Goal: Information Seeking & Learning: Find contact information

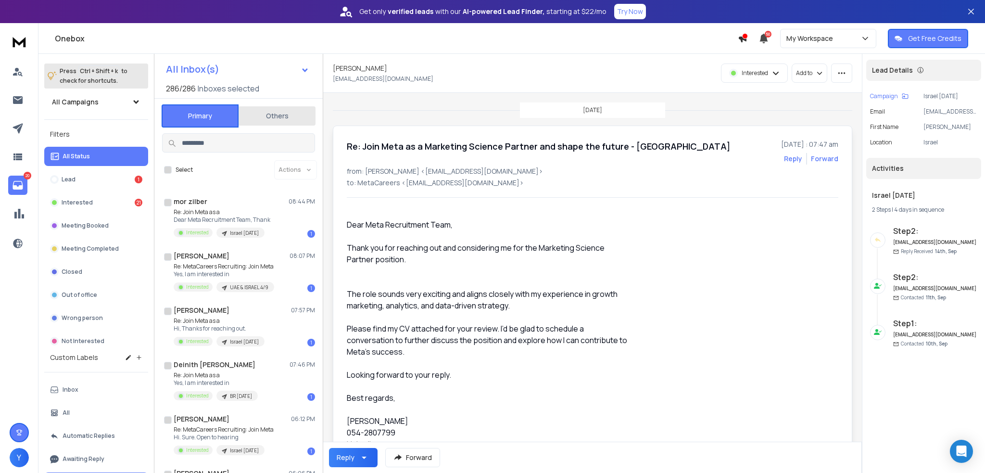
scroll to position [1057, 0]
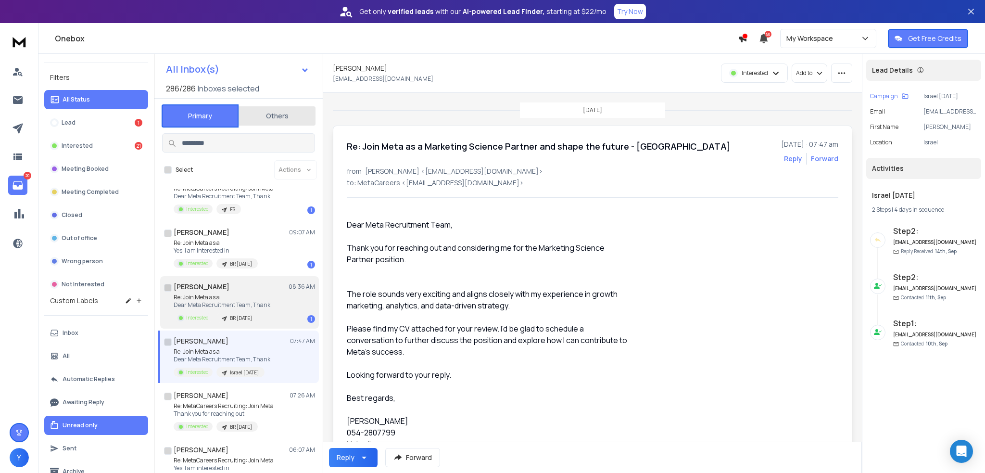
click at [273, 280] on div "Caio Soldi 08:36 AM Re: Join Meta as a Dear Meta Recruitment Team, Thank Intere…" at bounding box center [239, 302] width 159 height 52
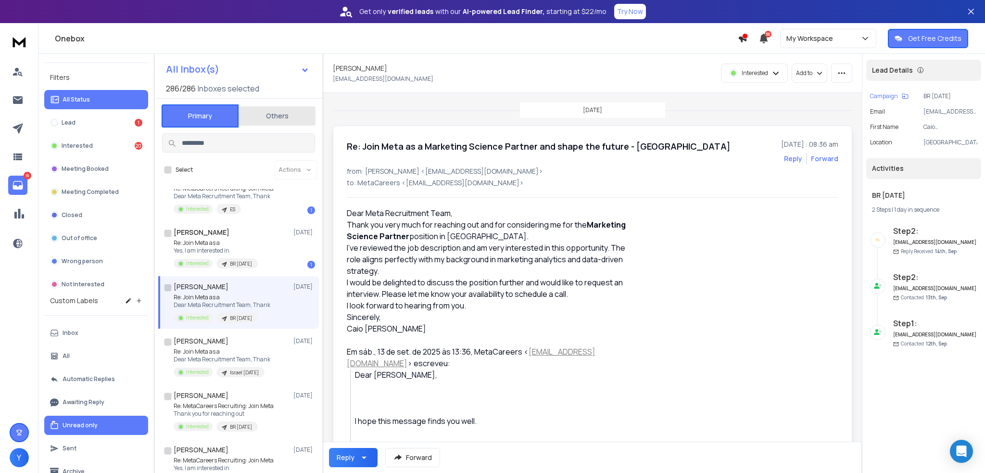
click at [387, 81] on p "[EMAIL_ADDRESS][DOMAIN_NAME]" at bounding box center [383, 79] width 101 height 8
click at [410, 181] on p "to: MetaCareers <[EMAIL_ADDRESS][DOMAIN_NAME]>" at bounding box center [593, 183] width 492 height 10
drag, startPoint x: 410, startPoint y: 181, endPoint x: 503, endPoint y: 179, distance: 92.4
click at [503, 179] on p "to: MetaCareers <[EMAIL_ADDRESS][DOMAIN_NAME]>" at bounding box center [593, 183] width 492 height 10
copy p "[EMAIL_ADDRESS][DOMAIN_NAME]"
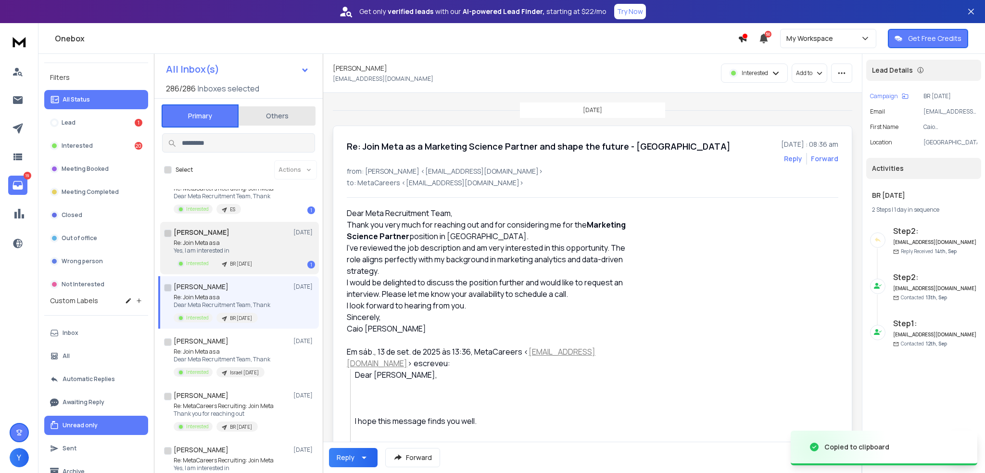
click at [270, 246] on div "Re: Join Meta as a Yes, I am interested in Interested BR [DATE] 1" at bounding box center [244, 253] width 141 height 29
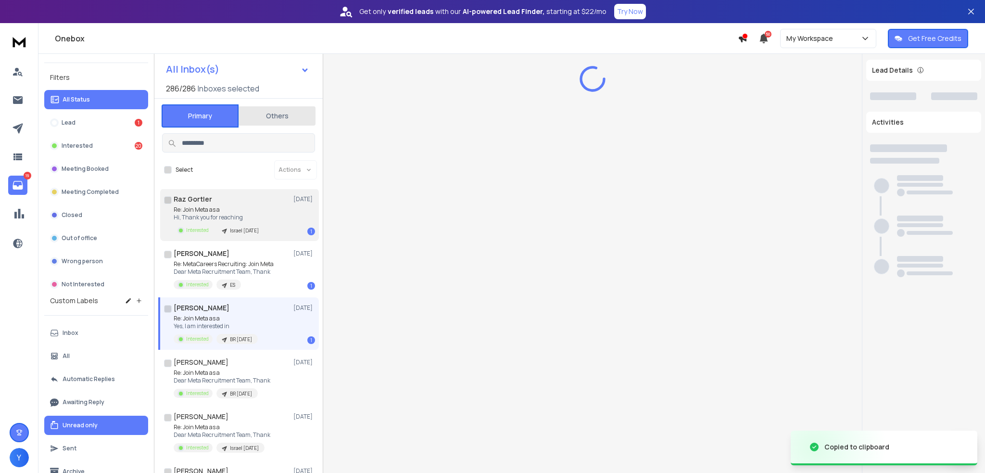
scroll to position [960, 0]
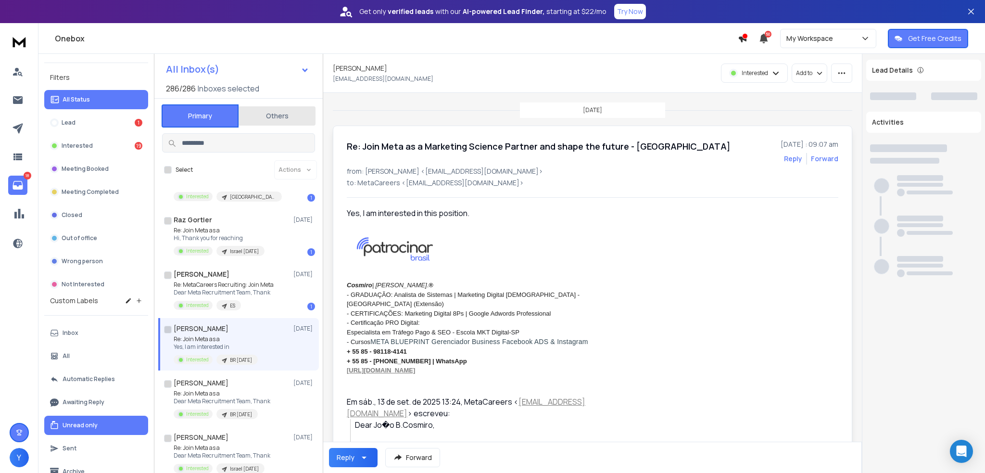
click at [370, 77] on p "[EMAIL_ADDRESS][DOMAIN_NAME]" at bounding box center [383, 79] width 101 height 8
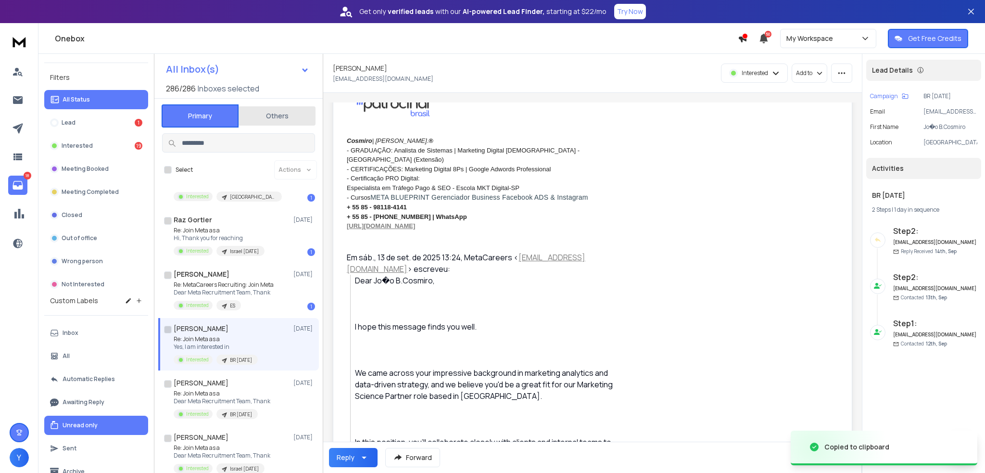
scroll to position [0, 0]
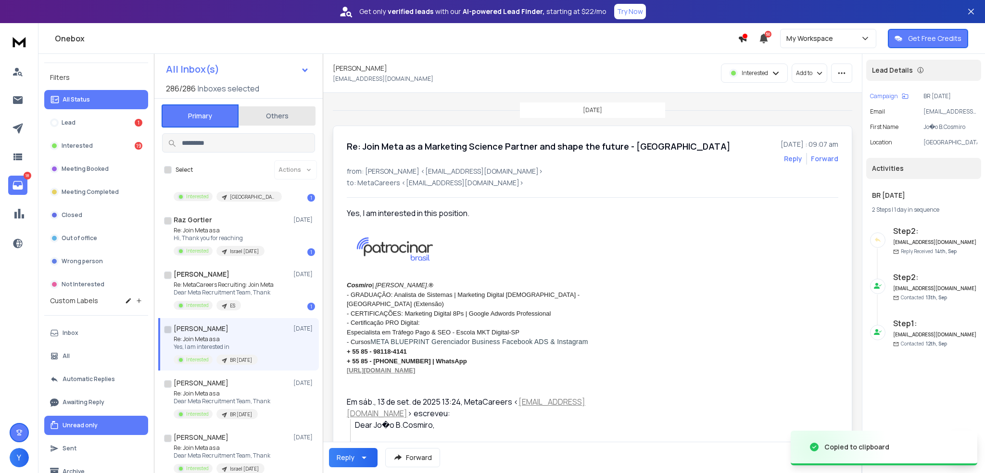
click at [411, 186] on p "to: MetaCareers <[EMAIL_ADDRESS][DOMAIN_NAME]>" at bounding box center [593, 183] width 492 height 10
drag, startPoint x: 411, startPoint y: 186, endPoint x: 514, endPoint y: 184, distance: 102.5
click at [514, 184] on p "to: MetaCareers <[EMAIL_ADDRESS][DOMAIN_NAME]>" at bounding box center [593, 183] width 492 height 10
copy p "[EMAIL_ADDRESS][DOMAIN_NAME]"
click at [250, 284] on p "Re: MetaCareers Recruiting: Join Meta" at bounding box center [224, 285] width 100 height 8
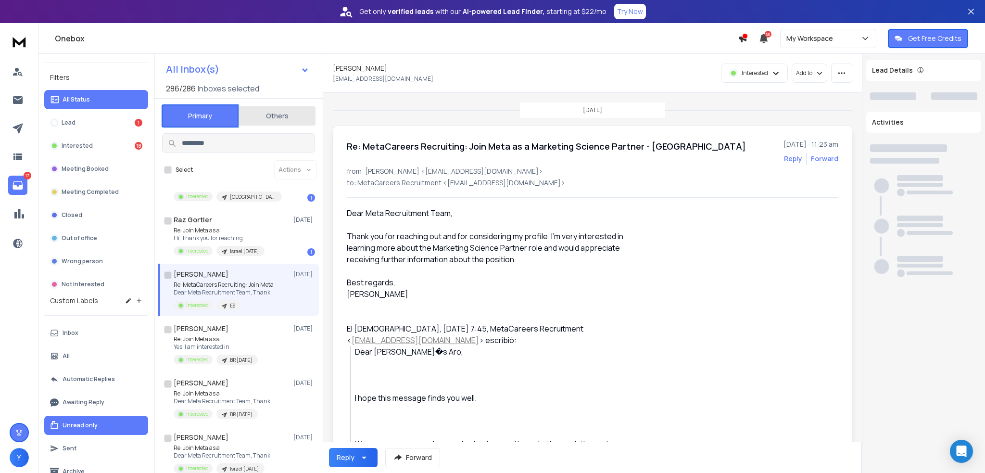
click at [389, 82] on p "[EMAIL_ADDRESS][DOMAIN_NAME]" at bounding box center [383, 79] width 101 height 8
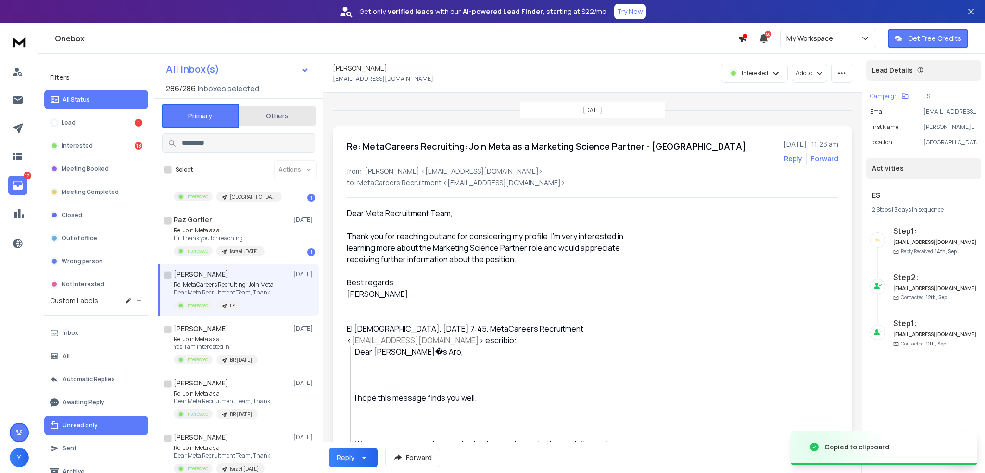
click at [444, 180] on p "to: MetaCareers Recruitment <[EMAIL_ADDRESS][DOMAIN_NAME]>" at bounding box center [593, 183] width 492 height 10
drag, startPoint x: 444, startPoint y: 180, endPoint x: 547, endPoint y: 184, distance: 103.0
click at [547, 184] on p "to: MetaCareers Recruitment <[EMAIL_ADDRESS][DOMAIN_NAME]>" at bounding box center [593, 183] width 492 height 10
copy p "[EMAIL_ADDRESS][DOMAIN_NAME]"
click at [262, 232] on p "Re: Join Meta as a" at bounding box center [219, 231] width 91 height 8
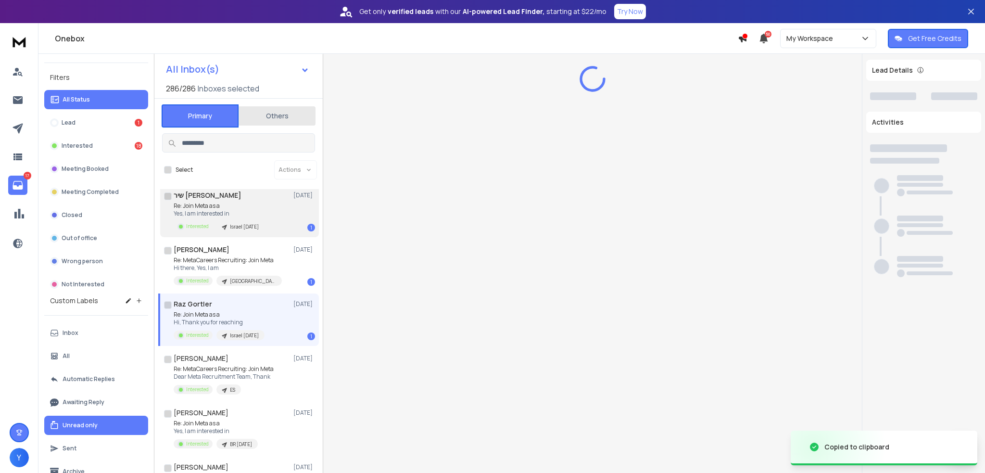
scroll to position [864, 0]
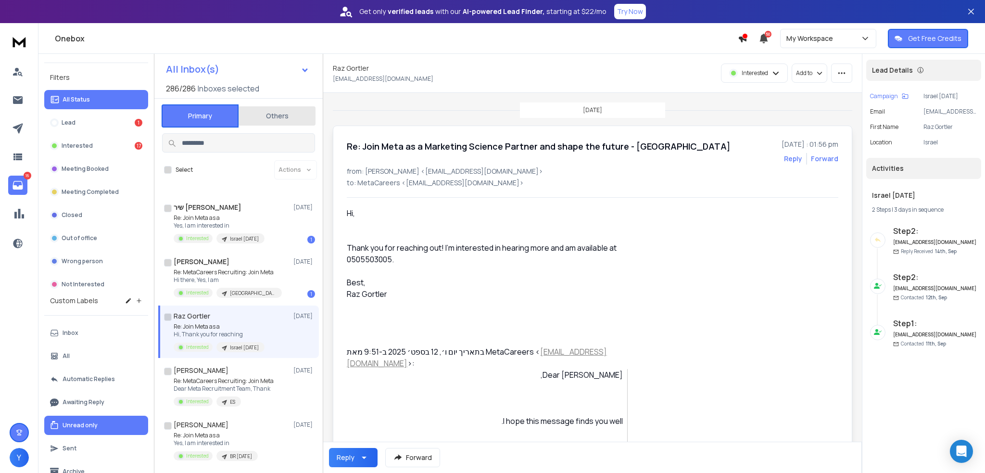
click at [389, 77] on p "[EMAIL_ADDRESS][DOMAIN_NAME]" at bounding box center [383, 79] width 101 height 8
click at [402, 186] on p "to: MetaCareers <[EMAIL_ADDRESS][DOMAIN_NAME]>" at bounding box center [593, 183] width 492 height 10
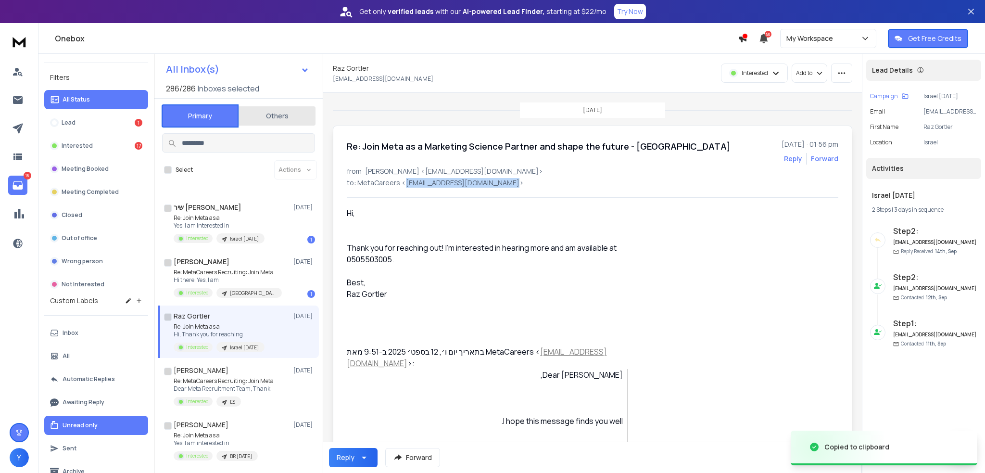
drag, startPoint x: 402, startPoint y: 186, endPoint x: 497, endPoint y: 182, distance: 94.4
click at [497, 182] on p "to: MetaCareers <[EMAIL_ADDRESS][DOMAIN_NAME]>" at bounding box center [593, 183] width 492 height 10
copy p "[EMAIL_ADDRESS][DOMAIN_NAME]"
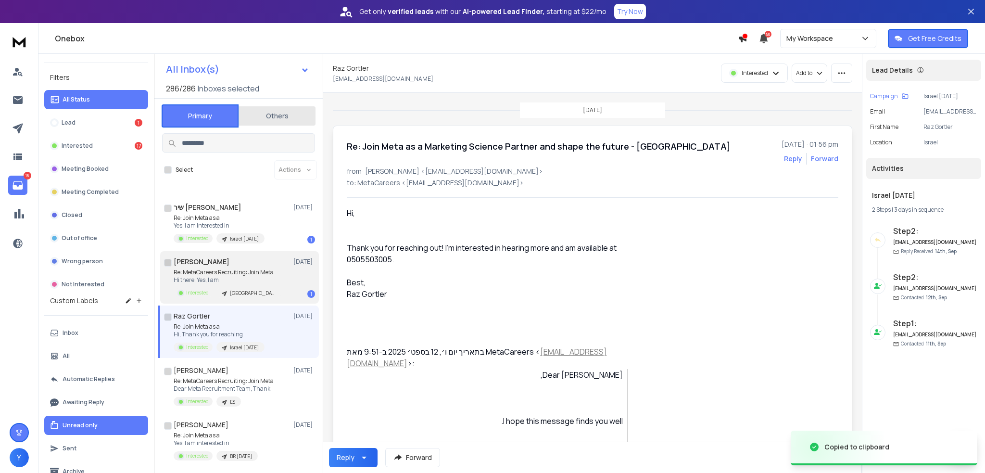
click at [284, 259] on div "Eyal Amit [DATE]" at bounding box center [244, 262] width 141 height 10
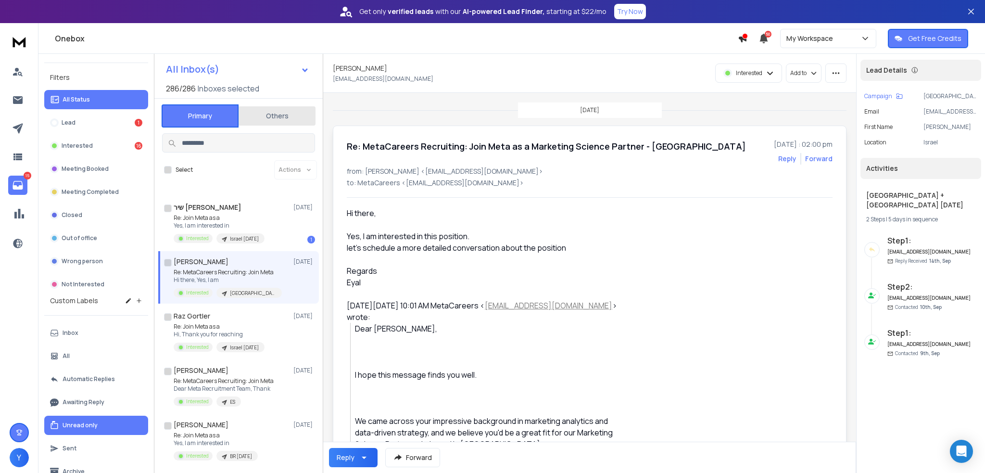
click at [388, 81] on p "[EMAIL_ADDRESS][DOMAIN_NAME]" at bounding box center [383, 79] width 101 height 8
click at [414, 181] on p "to: MetaCareers <[EMAIL_ADDRESS][DOMAIN_NAME]>" at bounding box center [590, 183] width 486 height 10
drag, startPoint x: 414, startPoint y: 181, endPoint x: 520, endPoint y: 182, distance: 105.9
click at [520, 182] on p "to: MetaCareers <[EMAIL_ADDRESS][DOMAIN_NAME]>" at bounding box center [590, 183] width 486 height 10
copy p "[EMAIL_ADDRESS][DOMAIN_NAME]"
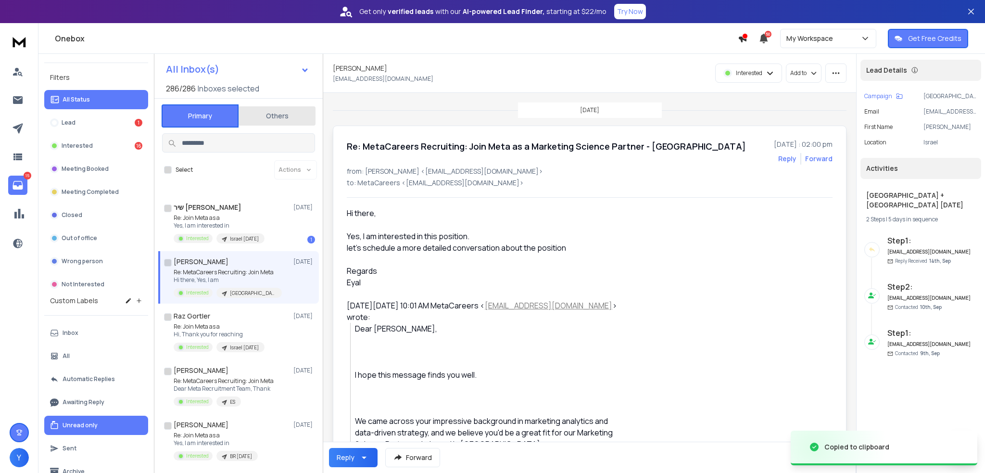
click at [259, 275] on p "Re: MetaCareers Recruiting: Join Meta" at bounding box center [228, 272] width 108 height 8
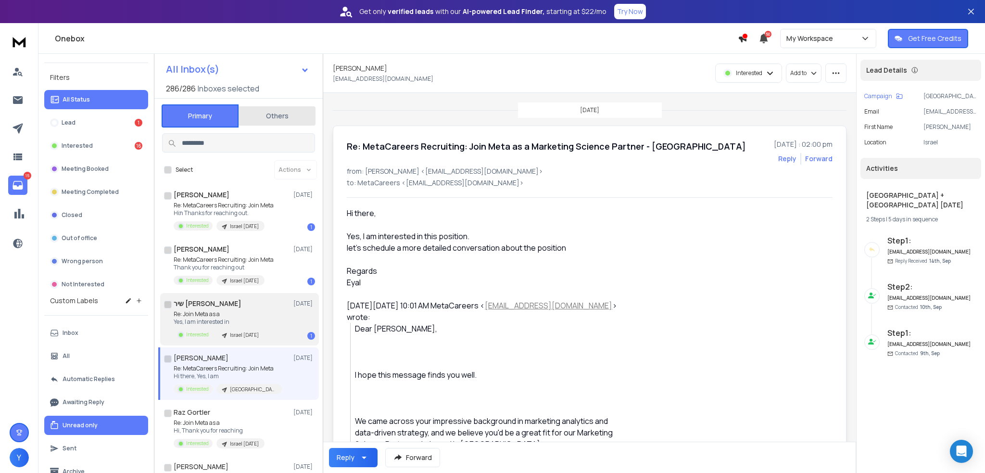
click at [287, 328] on div "Re: Join Meta as a Yes, I am interested in Interested Israel [DATE] 1" at bounding box center [244, 324] width 141 height 29
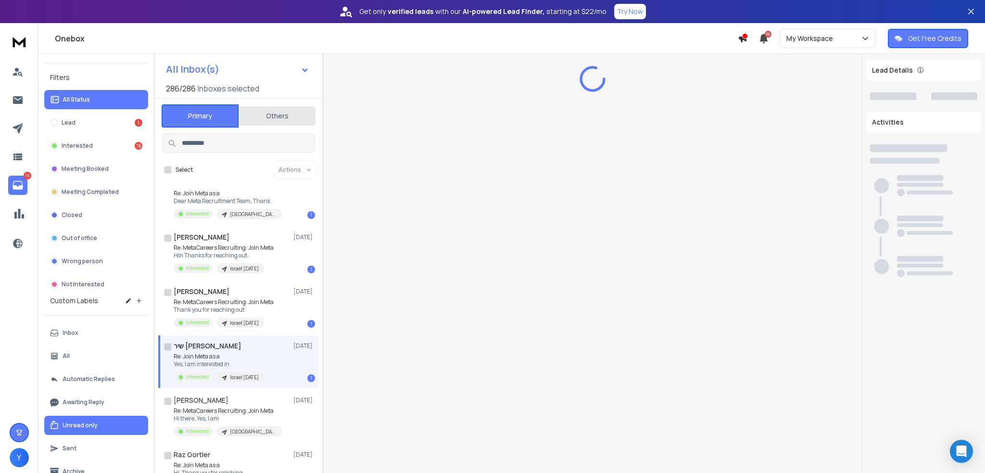
scroll to position [720, 0]
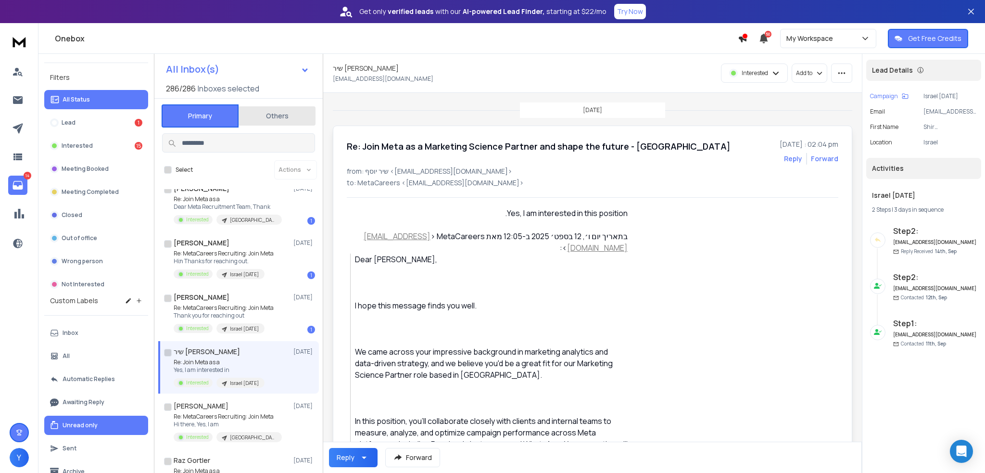
click at [387, 74] on div "שיר יוסף שיר יוסף [EMAIL_ADDRESS][DOMAIN_NAME]" at bounding box center [461, 73] width 257 height 19
click at [387, 77] on p "[EMAIL_ADDRESS][DOMAIN_NAME]" at bounding box center [383, 79] width 101 height 8
click at [410, 180] on p "to: MetaCareers <[EMAIL_ADDRESS][DOMAIN_NAME]>" at bounding box center [593, 183] width 492 height 10
drag, startPoint x: 410, startPoint y: 180, endPoint x: 511, endPoint y: 184, distance: 101.1
click at [511, 184] on p "to: MetaCareers <[EMAIL_ADDRESS][DOMAIN_NAME]>" at bounding box center [593, 183] width 492 height 10
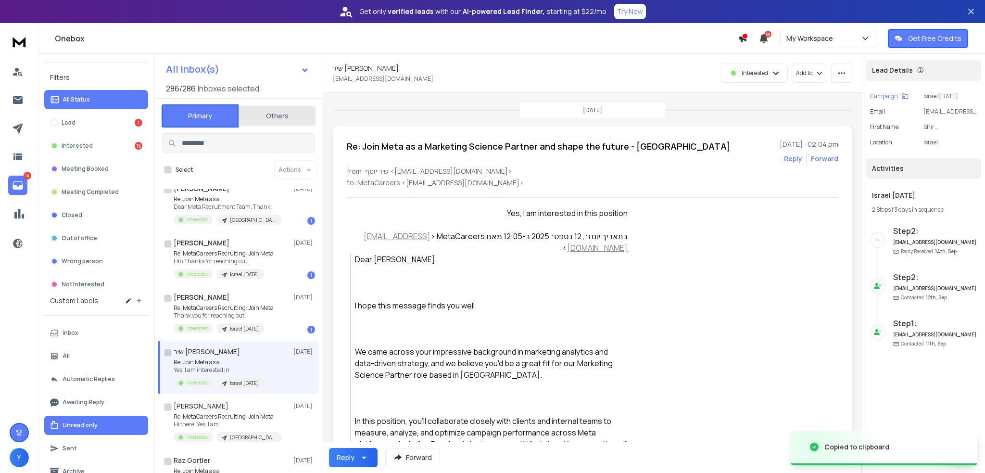
copy p "[EMAIL_ADDRESS][DOMAIN_NAME]"
click at [268, 297] on div "[PERSON_NAME] [DATE]" at bounding box center [244, 298] width 141 height 10
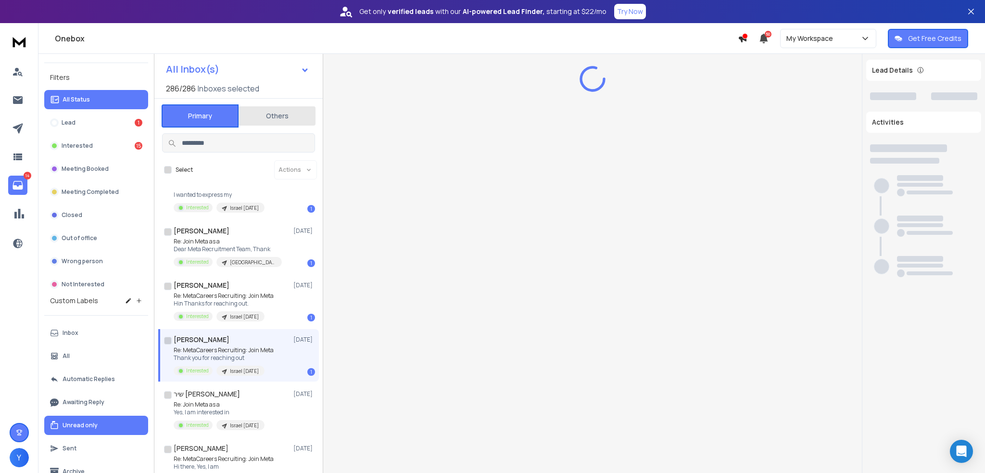
scroll to position [672, 0]
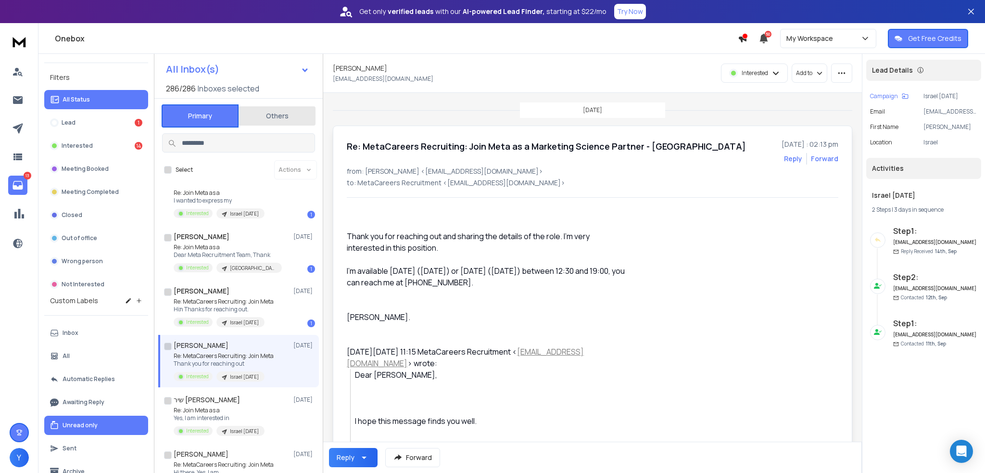
click at [394, 77] on p "[EMAIL_ADDRESS][DOMAIN_NAME]" at bounding box center [383, 79] width 101 height 8
click at [448, 179] on p "to: MetaCareers Recruitment <[EMAIL_ADDRESS][DOMAIN_NAME]>" at bounding box center [593, 183] width 492 height 10
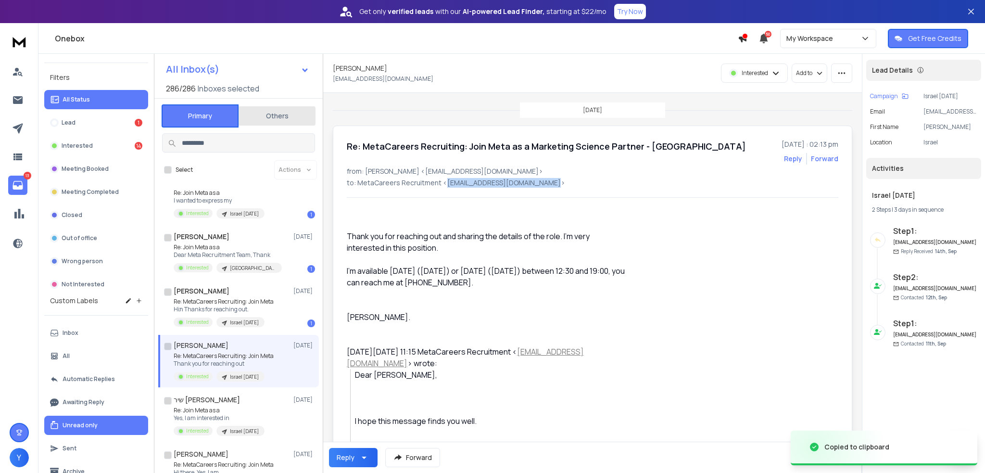
drag, startPoint x: 448, startPoint y: 179, endPoint x: 536, endPoint y: 179, distance: 87.6
click at [536, 179] on p "to: MetaCareers Recruitment <[EMAIL_ADDRESS][DOMAIN_NAME]>" at bounding box center [593, 183] width 492 height 10
copy p "[EMAIL_ADDRESS][DOMAIN_NAME]"
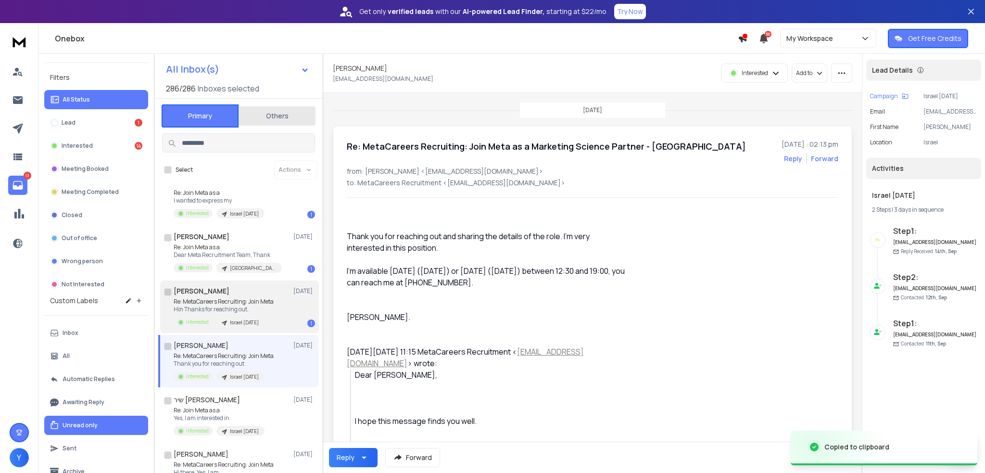
click at [290, 295] on div "[PERSON_NAME] [DATE] Re: MetaCareers Recruiting: Join Meta Hiת Thanks for reach…" at bounding box center [244, 306] width 141 height 41
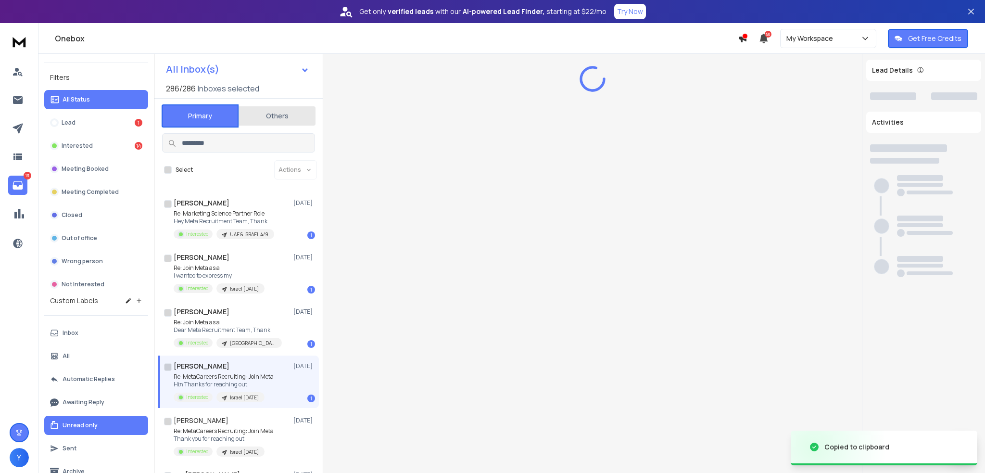
scroll to position [575, 0]
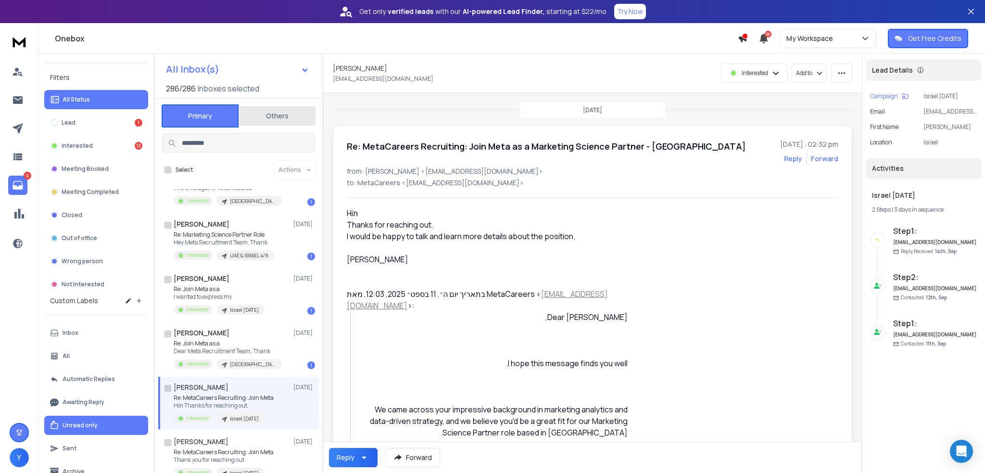
click at [384, 80] on p "[EMAIL_ADDRESS][DOMAIN_NAME]" at bounding box center [383, 79] width 101 height 8
click at [406, 180] on p "to: MetaCareers <[EMAIL_ADDRESS][DOMAIN_NAME]>" at bounding box center [593, 183] width 492 height 10
drag, startPoint x: 406, startPoint y: 180, endPoint x: 508, endPoint y: 181, distance: 102.5
click at [508, 181] on p "to: MetaCareers <[EMAIL_ADDRESS][DOMAIN_NAME]>" at bounding box center [593, 183] width 492 height 10
copy p "[EMAIL_ADDRESS][DOMAIN_NAME]"
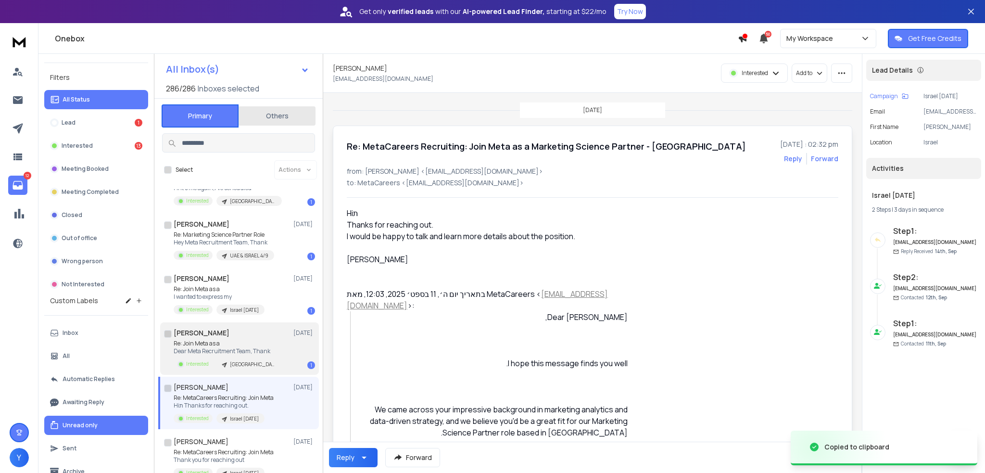
click at [284, 352] on div "Re: Join Meta as a Dear Meta Recruitment Team, Thank Interested [GEOGRAPHIC_DAT…" at bounding box center [244, 354] width 141 height 29
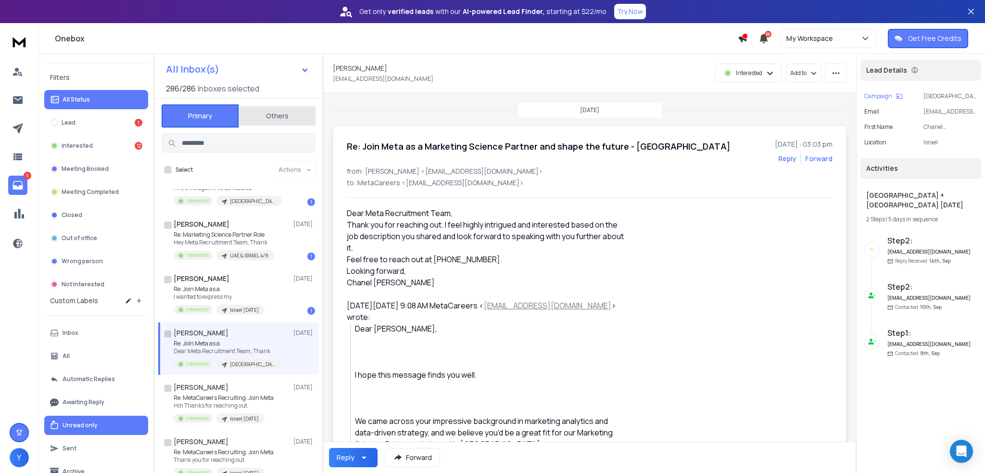
click at [390, 80] on p "[EMAIL_ADDRESS][DOMAIN_NAME]" at bounding box center [383, 79] width 101 height 8
click at [398, 182] on p "to: MetaCareers <[EMAIL_ADDRESS][DOMAIN_NAME]>" at bounding box center [590, 183] width 486 height 10
click at [406, 183] on p "to: MetaCareers <[EMAIL_ADDRESS][DOMAIN_NAME]>" at bounding box center [590, 183] width 486 height 10
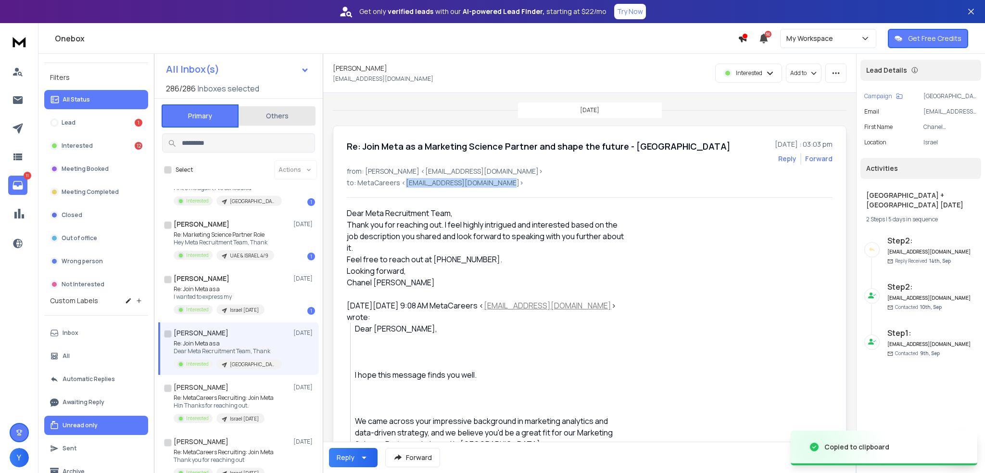
drag, startPoint x: 406, startPoint y: 183, endPoint x: 494, endPoint y: 186, distance: 88.1
click at [494, 186] on p "to: MetaCareers <[EMAIL_ADDRESS][DOMAIN_NAME]>" at bounding box center [590, 183] width 486 height 10
copy p "[EMAIL_ADDRESS][DOMAIN_NAME]"
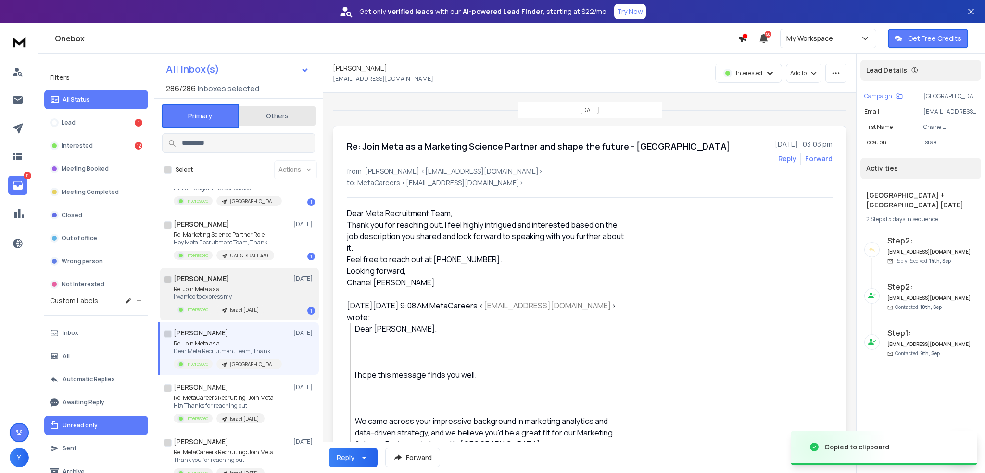
click at [265, 295] on p "I wanted to express my" at bounding box center [219, 297] width 91 height 8
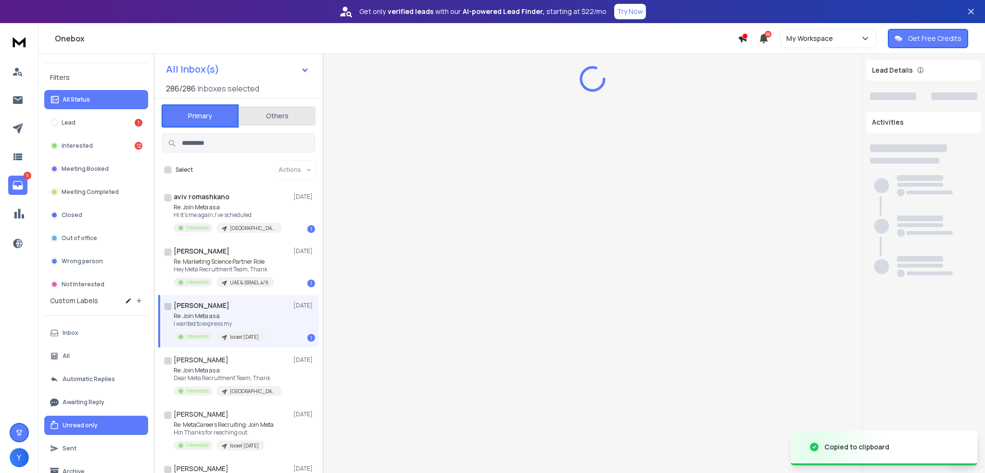
scroll to position [479, 0]
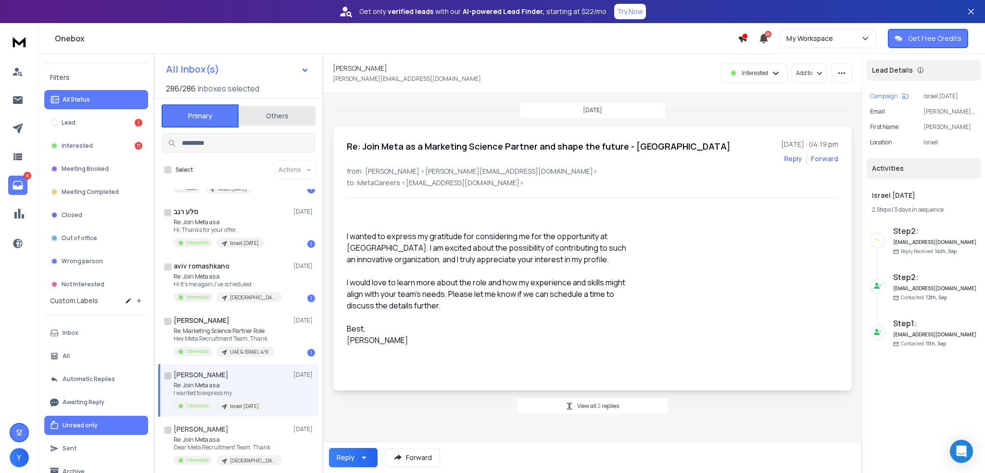
click at [383, 77] on p "[PERSON_NAME][EMAIL_ADDRESS][DOMAIN_NAME]" at bounding box center [407, 79] width 148 height 8
click at [422, 180] on p "to: MetaCareers <[EMAIL_ADDRESS][DOMAIN_NAME]>" at bounding box center [593, 183] width 492 height 10
drag, startPoint x: 422, startPoint y: 180, endPoint x: 523, endPoint y: 180, distance: 101.5
click at [523, 180] on p "to: MetaCareers <[EMAIL_ADDRESS][DOMAIN_NAME]>" at bounding box center [593, 183] width 492 height 10
copy p "[EMAIL_ADDRESS][DOMAIN_NAME]"
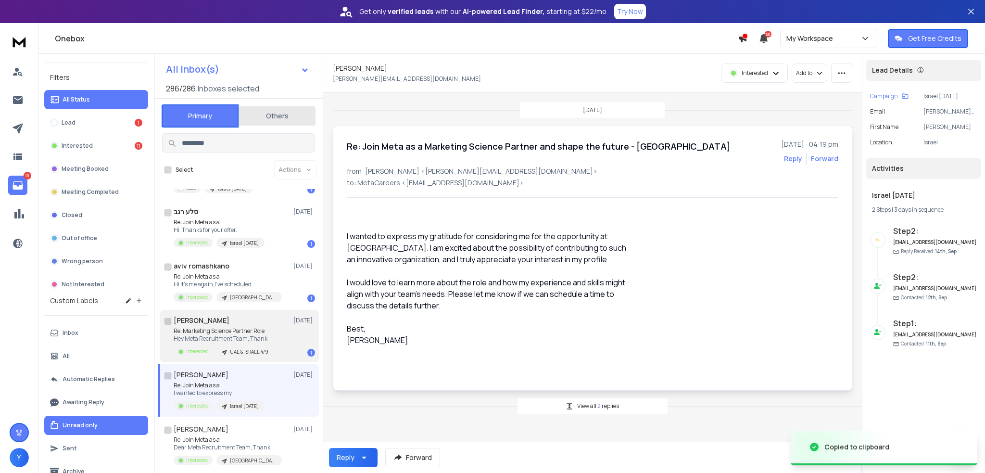
click at [268, 324] on div "Danit Senyor [DATE]" at bounding box center [244, 321] width 141 height 10
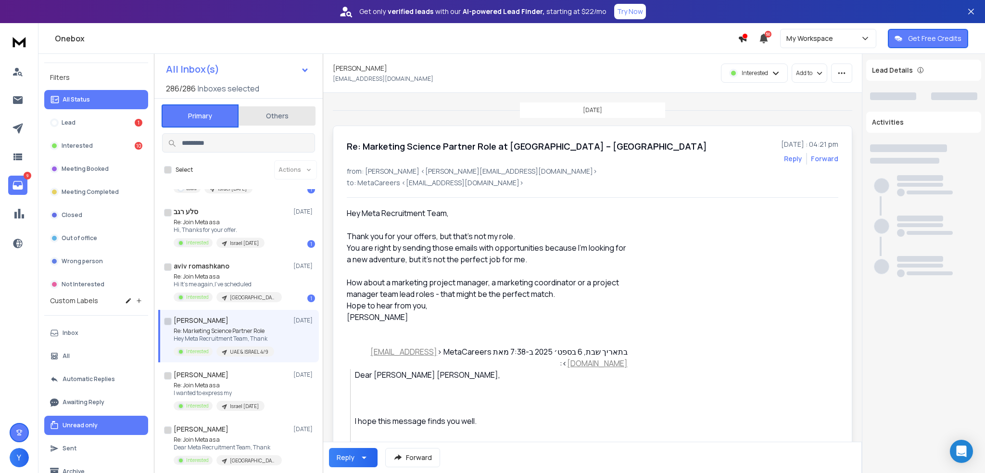
click at [385, 79] on p "[EMAIL_ADDRESS][DOMAIN_NAME]" at bounding box center [383, 79] width 101 height 8
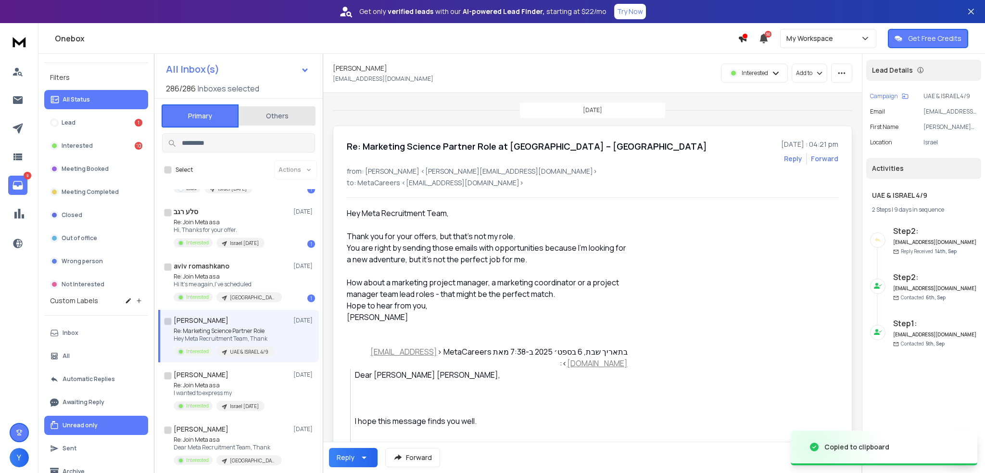
click at [408, 182] on p "to: MetaCareers <[EMAIL_ADDRESS][DOMAIN_NAME]>" at bounding box center [593, 183] width 492 height 10
drag, startPoint x: 408, startPoint y: 182, endPoint x: 502, endPoint y: 185, distance: 94.3
click at [502, 185] on p "to: MetaCareers <[EMAIL_ADDRESS][DOMAIN_NAME]>" at bounding box center [593, 183] width 492 height 10
click at [248, 317] on div "Danit Senyor [DATE]" at bounding box center [244, 321] width 141 height 10
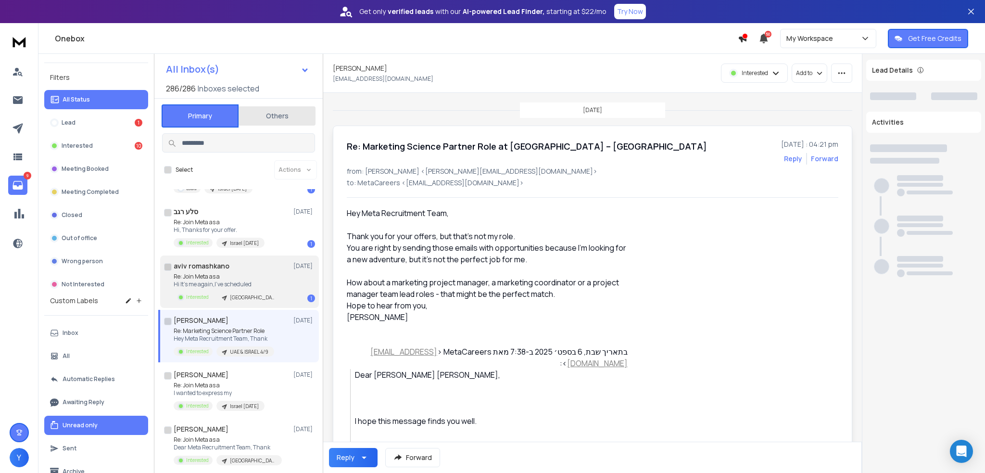
click at [256, 281] on p "Hi It's me again,I've scheduled" at bounding box center [228, 285] width 108 height 8
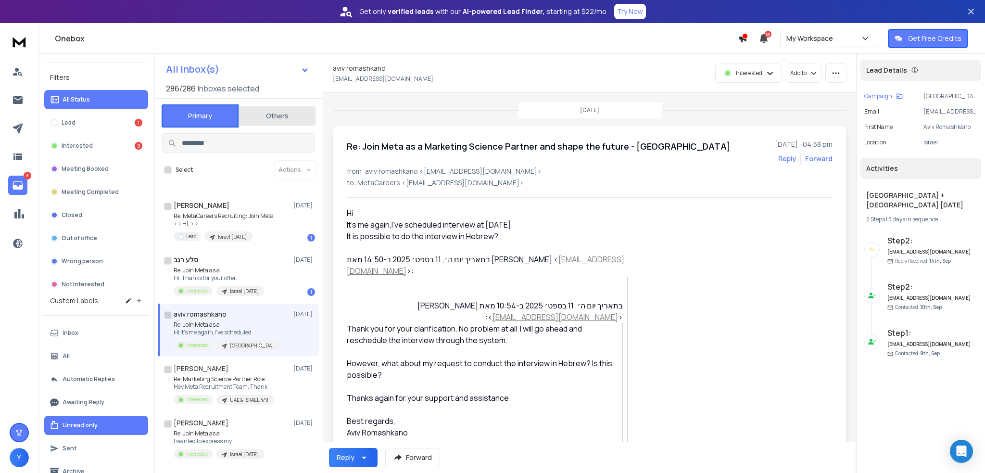
scroll to position [383, 0]
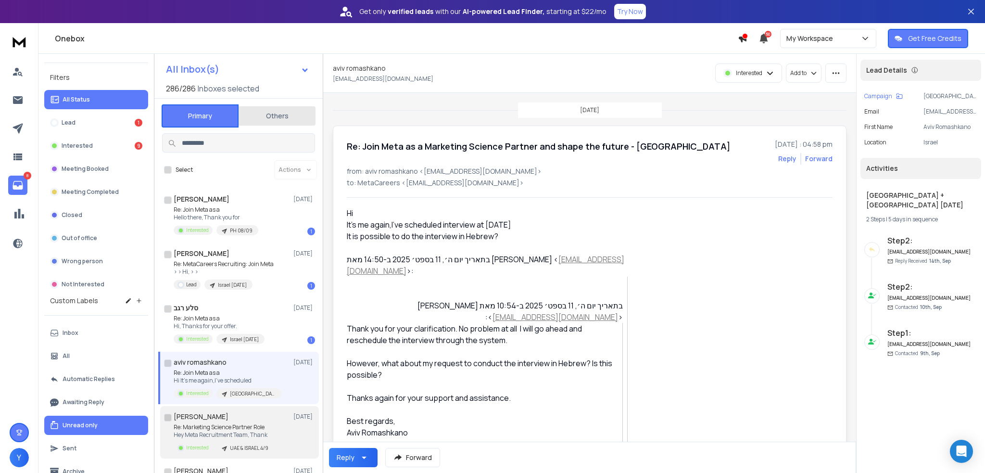
click at [263, 425] on p "Re: Marketing Science Partner Role" at bounding box center [224, 427] width 101 height 8
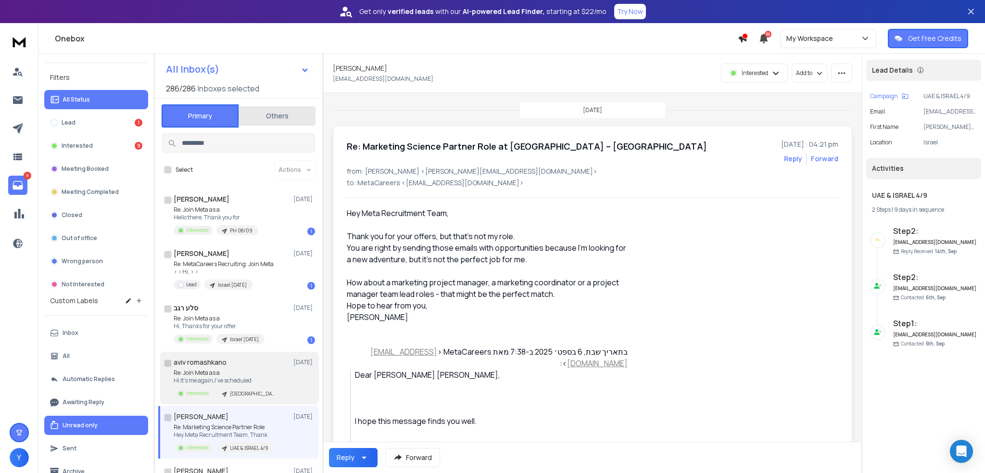
click at [271, 364] on div "aviv romashkano [DATE]" at bounding box center [244, 362] width 141 height 10
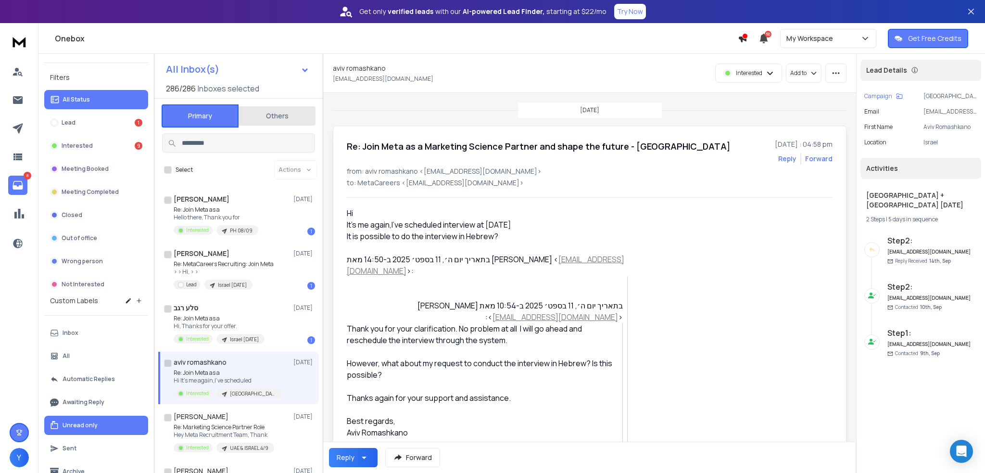
click at [384, 80] on p "[EMAIL_ADDRESS][DOMAIN_NAME]" at bounding box center [383, 79] width 101 height 8
click at [414, 180] on p "to: MetaCareers <[EMAIL_ADDRESS][DOMAIN_NAME]>" at bounding box center [590, 183] width 486 height 10
drag, startPoint x: 414, startPoint y: 180, endPoint x: 534, endPoint y: 187, distance: 120.0
click at [534, 187] on p "to: MetaCareers <[EMAIL_ADDRESS][DOMAIN_NAME]>" at bounding box center [590, 183] width 486 height 10
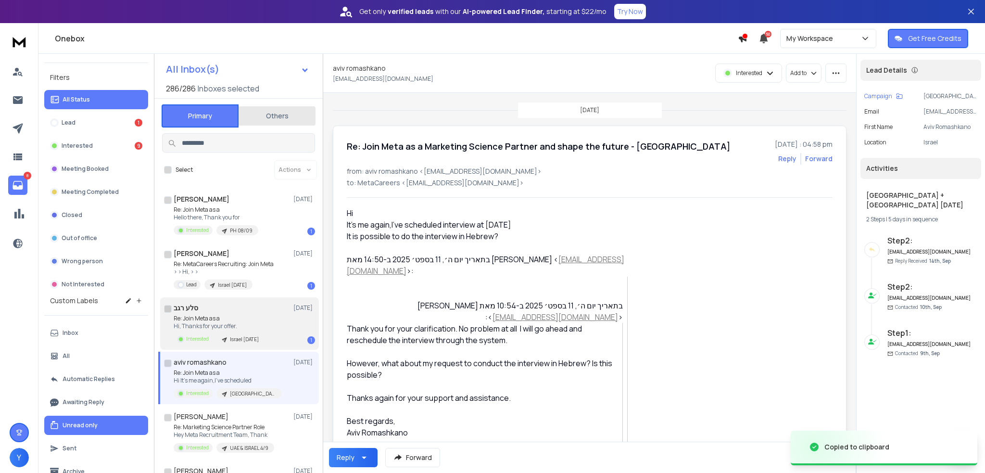
click at [284, 313] on div "סלע רגב [DATE] Re: Join Meta as a Hi, Thanks for your offer. Interested Israel …" at bounding box center [244, 323] width 141 height 41
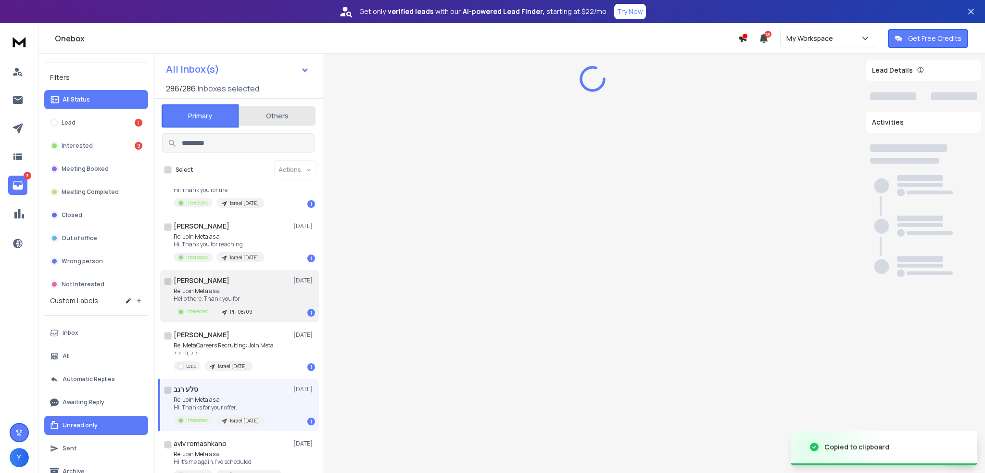
scroll to position [287, 0]
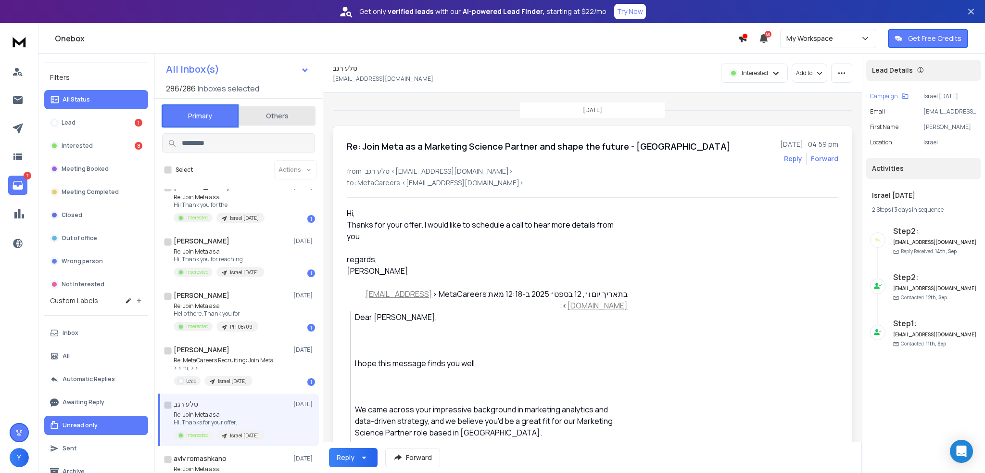
click at [367, 82] on p "[EMAIL_ADDRESS][DOMAIN_NAME]" at bounding box center [383, 79] width 101 height 8
click at [407, 182] on p "to: MetaCareers <[EMAIL_ADDRESS][DOMAIN_NAME]>" at bounding box center [593, 183] width 492 height 10
drag, startPoint x: 407, startPoint y: 182, endPoint x: 529, endPoint y: 181, distance: 122.2
click at [529, 181] on p "to: MetaCareers <[EMAIL_ADDRESS][DOMAIN_NAME]>" at bounding box center [593, 183] width 492 height 10
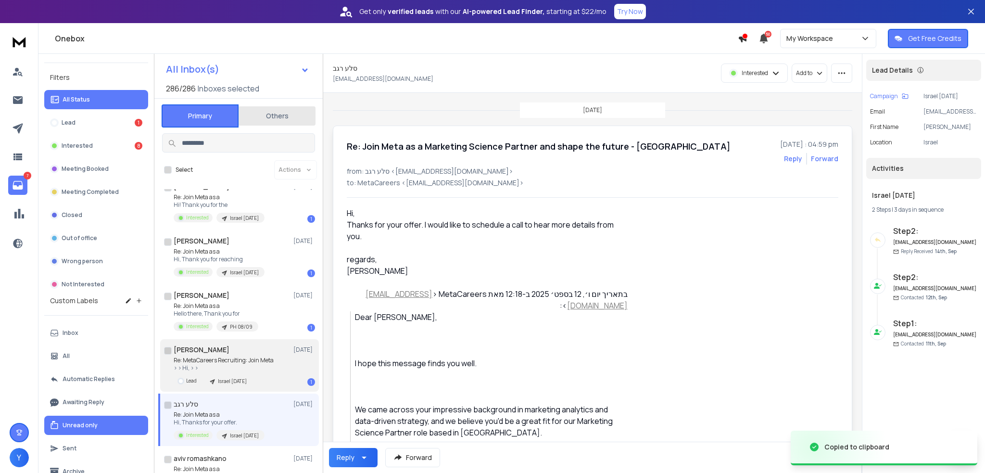
click at [260, 355] on div "[PERSON_NAME] [DATE] Re: MetaCareers Recruiting: Join Meta > > Hi, > > Lead Isr…" at bounding box center [244, 365] width 141 height 41
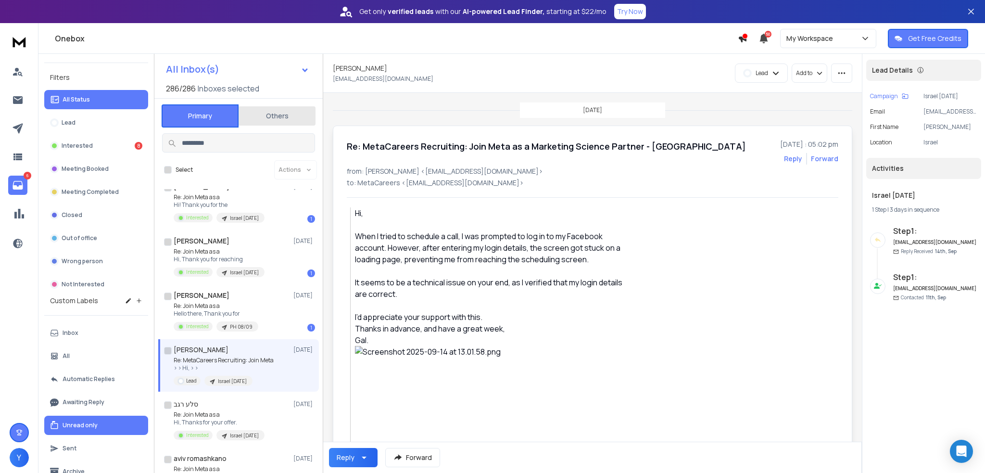
click at [383, 84] on div "[PERSON_NAME] [PERSON_NAME] [EMAIL_ADDRESS][DOMAIN_NAME] Lead Add to Lead Add to" at bounding box center [592, 73] width 539 height 39
click at [383, 82] on p "[EMAIL_ADDRESS][DOMAIN_NAME]" at bounding box center [383, 79] width 101 height 8
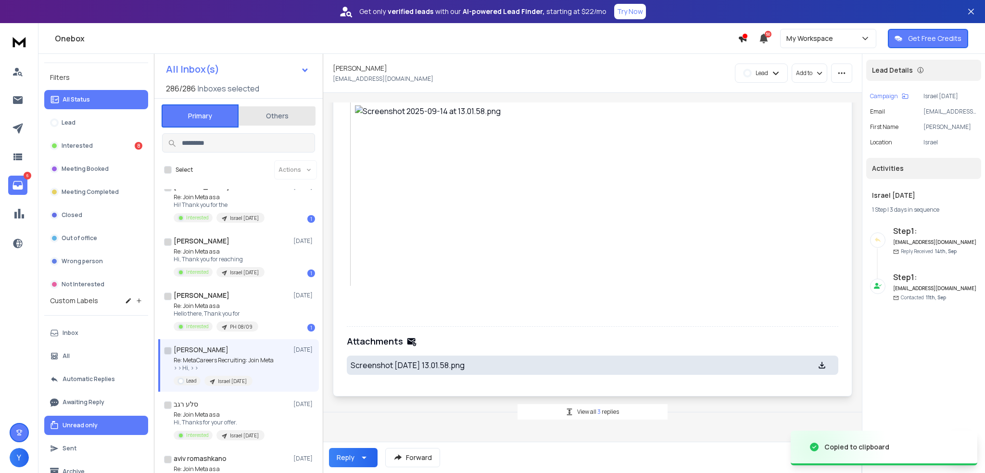
click at [430, 370] on div "Screenshot [DATE] 13.01.58.png" at bounding box center [459, 365] width 217 height 12
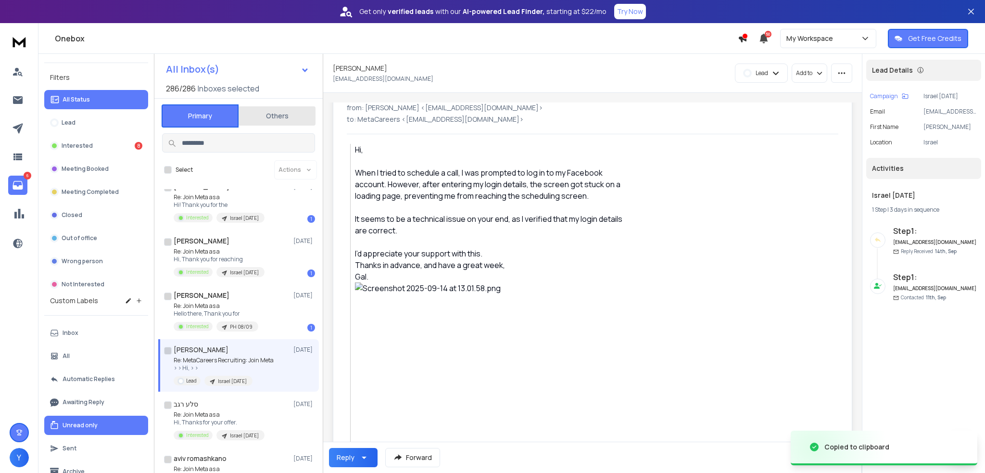
scroll to position [48, 0]
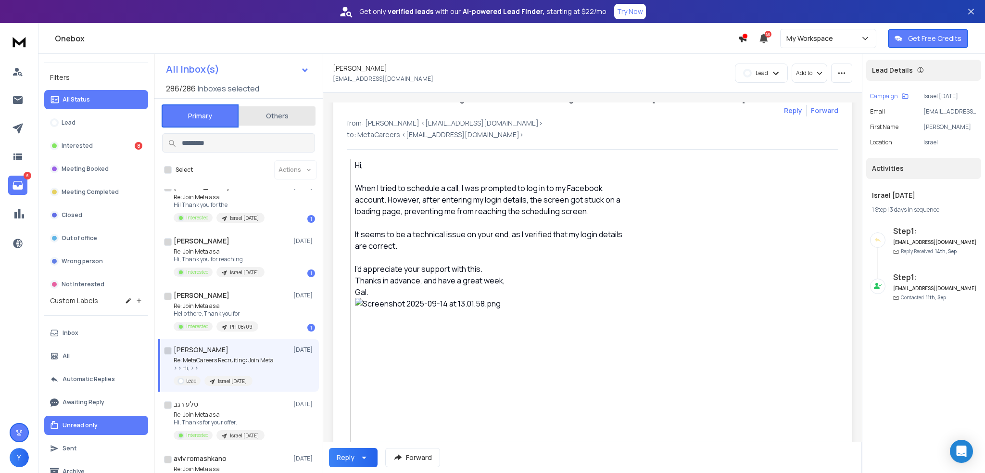
click at [366, 77] on p "[EMAIL_ADDRESS][DOMAIN_NAME]" at bounding box center [383, 79] width 101 height 8
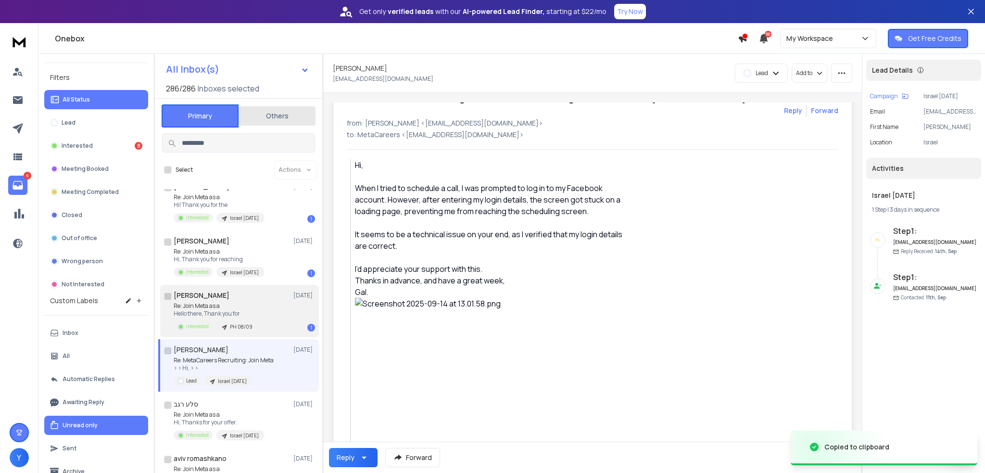
click at [273, 321] on div "Re: Join Meta as a Hello there, Thank you for Interested PH 08/09 1" at bounding box center [244, 316] width 141 height 29
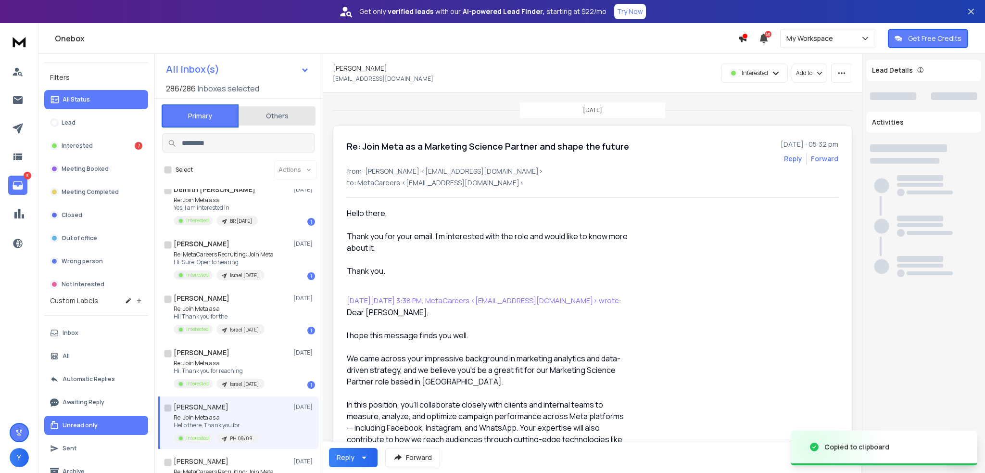
scroll to position [142, 0]
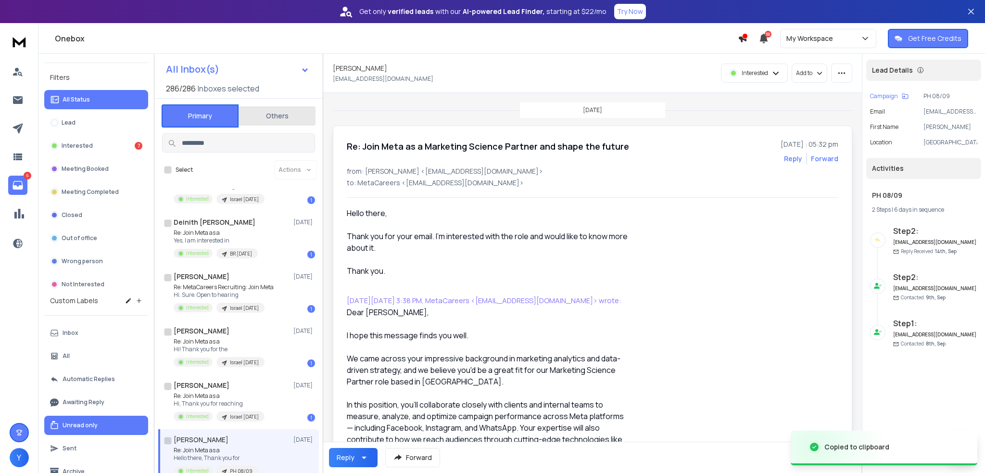
click at [395, 74] on div "[PERSON_NAME] [PERSON_NAME] [PERSON_NAME][EMAIL_ADDRESS][DOMAIN_NAME]" at bounding box center [461, 73] width 257 height 19
click at [396, 79] on p "[EMAIL_ADDRESS][DOMAIN_NAME]" at bounding box center [383, 79] width 101 height 8
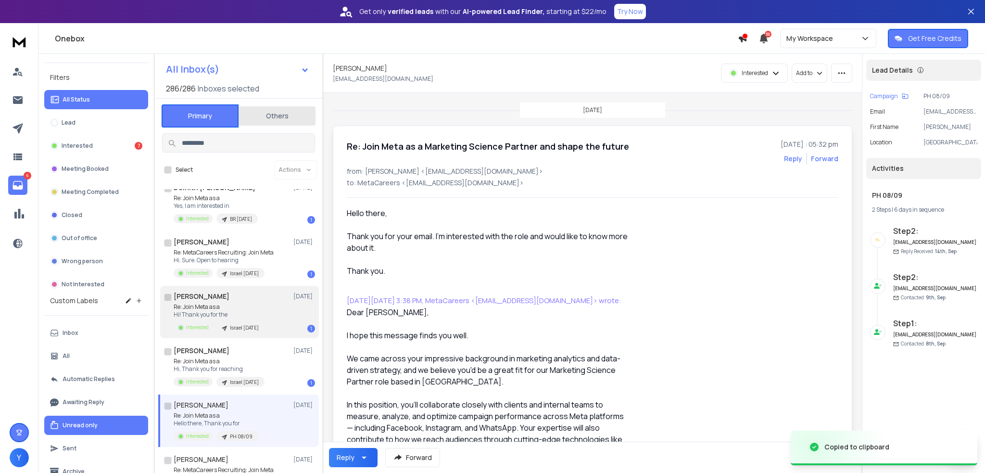
scroll to position [144, 0]
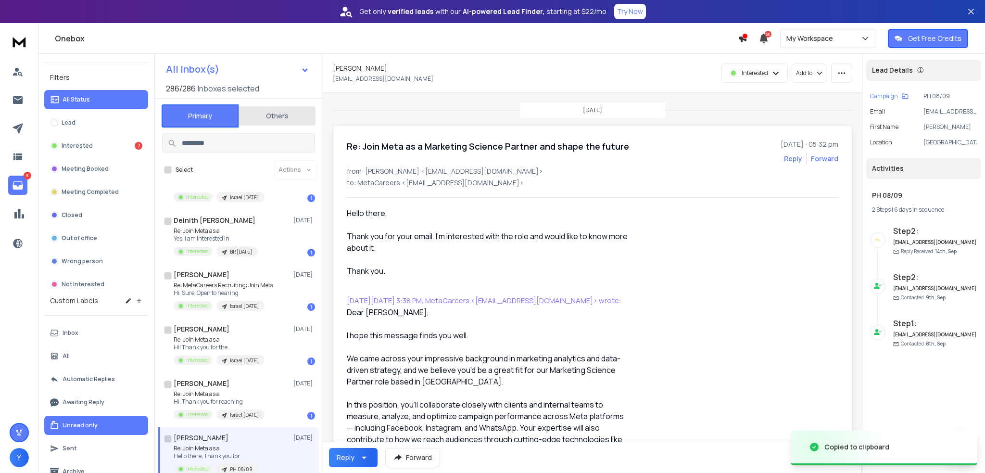
click at [406, 182] on p "to: MetaCareers <[EMAIL_ADDRESS][DOMAIN_NAME]>" at bounding box center [593, 183] width 492 height 10
drag, startPoint x: 406, startPoint y: 182, endPoint x: 531, endPoint y: 182, distance: 125.1
click at [531, 182] on p "to: MetaCareers <[EMAIL_ADDRESS][DOMAIN_NAME]>" at bounding box center [593, 183] width 492 height 10
click at [526, 183] on p "to: MetaCareers <[EMAIL_ADDRESS][DOMAIN_NAME]>" at bounding box center [593, 183] width 492 height 10
drag, startPoint x: 526, startPoint y: 183, endPoint x: 505, endPoint y: 187, distance: 21.0
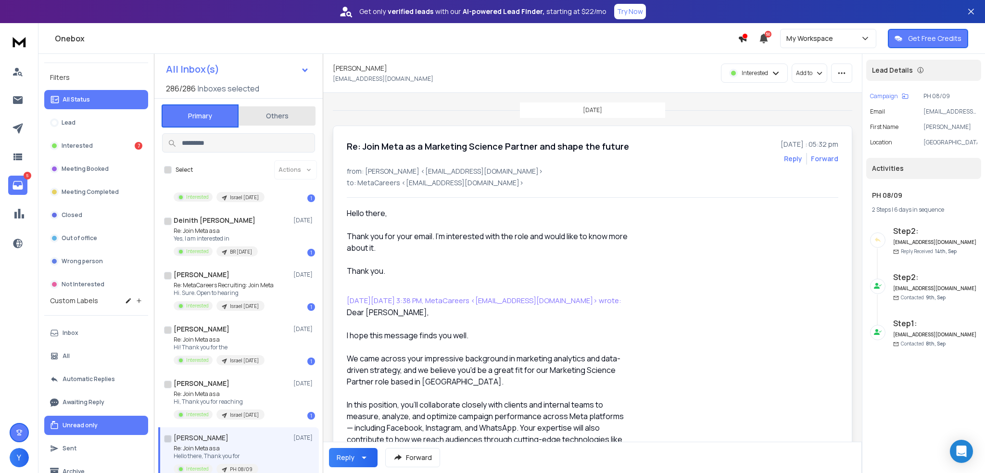
click at [510, 186] on p "to: MetaCareers <[EMAIL_ADDRESS][DOMAIN_NAME]>" at bounding box center [593, 183] width 492 height 10
click at [505, 187] on p "to: MetaCareers <[EMAIL_ADDRESS][DOMAIN_NAME]>" at bounding box center [593, 183] width 492 height 10
click at [522, 185] on p "to: MetaCareers <[EMAIL_ADDRESS][DOMAIN_NAME]>" at bounding box center [593, 183] width 492 height 10
drag, startPoint x: 522, startPoint y: 185, endPoint x: 413, endPoint y: 184, distance: 109.2
click at [413, 184] on p "to: MetaCareers <[EMAIL_ADDRESS][DOMAIN_NAME]>" at bounding box center [593, 183] width 492 height 10
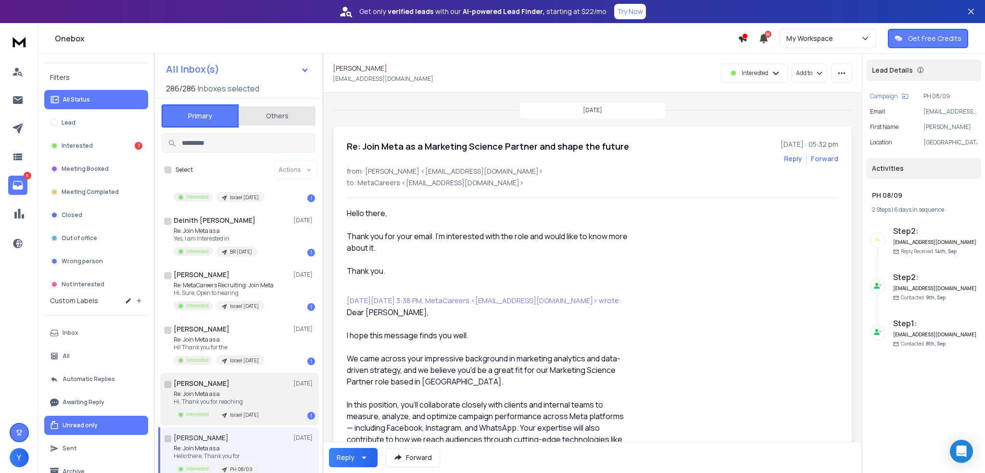
click at [269, 383] on div "[PERSON_NAME] [DATE]" at bounding box center [244, 384] width 141 height 10
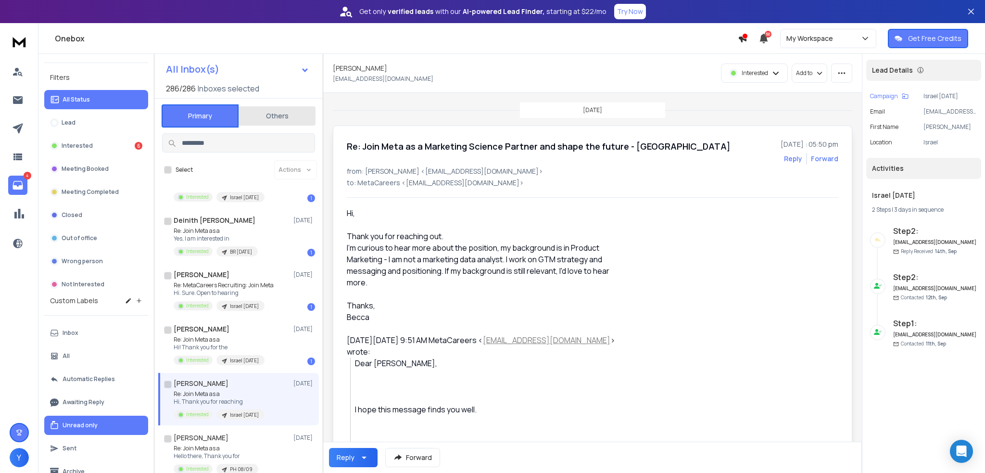
click at [395, 80] on p "[EMAIL_ADDRESS][DOMAIN_NAME]" at bounding box center [383, 79] width 101 height 8
click at [410, 185] on p "to: MetaCareers <[EMAIL_ADDRESS][DOMAIN_NAME]>" at bounding box center [593, 183] width 492 height 10
click at [404, 186] on p "to: MetaCareers <[EMAIL_ADDRESS][DOMAIN_NAME]>" at bounding box center [593, 183] width 492 height 10
drag, startPoint x: 404, startPoint y: 186, endPoint x: 504, endPoint y: 191, distance: 100.7
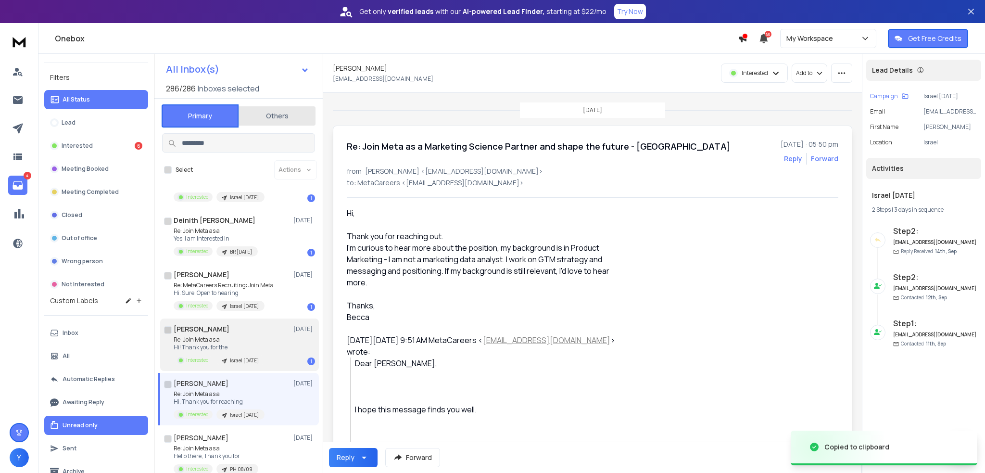
click at [283, 345] on div "Re: Join Meta as a Hi! Thank you for the Interested Israel [DATE] 1" at bounding box center [244, 350] width 141 height 29
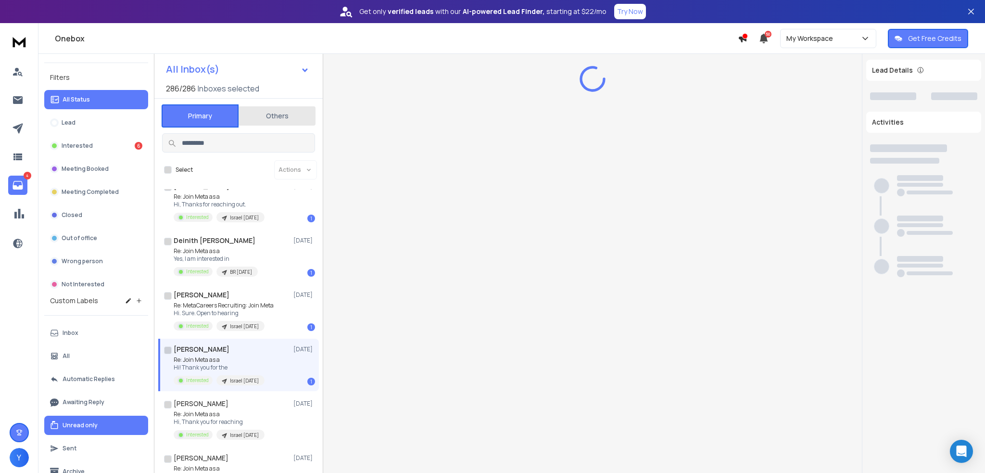
scroll to position [48, 0]
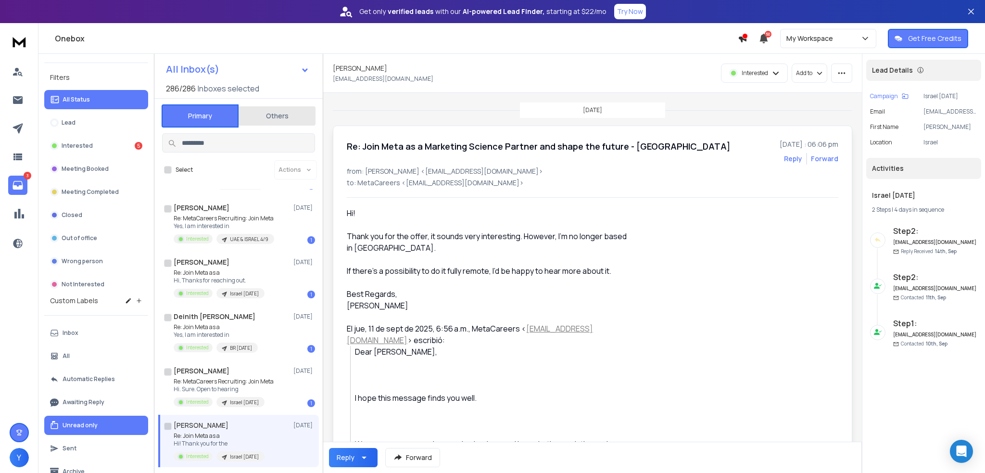
click at [387, 77] on p "[EMAIL_ADDRESS][DOMAIN_NAME]" at bounding box center [383, 79] width 101 height 8
click at [407, 181] on p "to: MetaCareers <[EMAIL_ADDRESS][DOMAIN_NAME]>" at bounding box center [593, 183] width 492 height 10
drag, startPoint x: 407, startPoint y: 181, endPoint x: 511, endPoint y: 185, distance: 105.0
click at [511, 185] on p "to: MetaCareers <[EMAIL_ADDRESS][DOMAIN_NAME]>" at bounding box center [593, 183] width 492 height 10
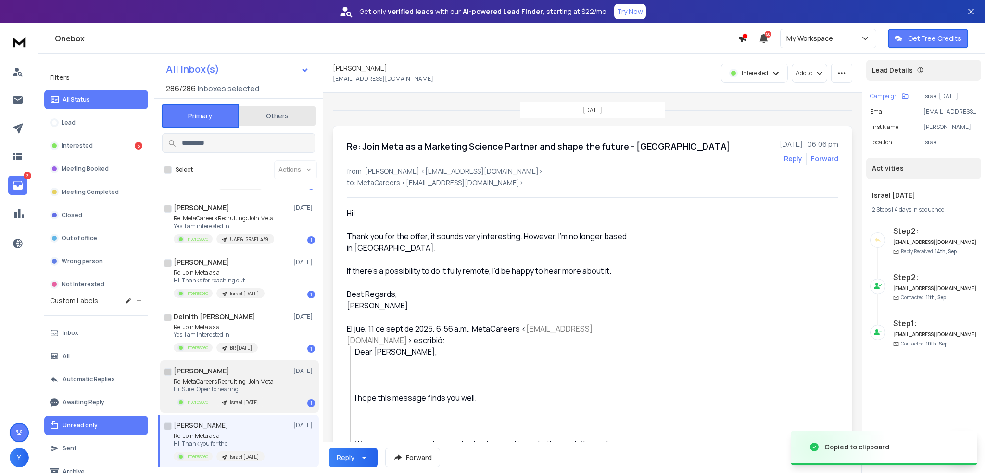
click at [262, 371] on div "[PERSON_NAME] [DATE]" at bounding box center [244, 371] width 141 height 10
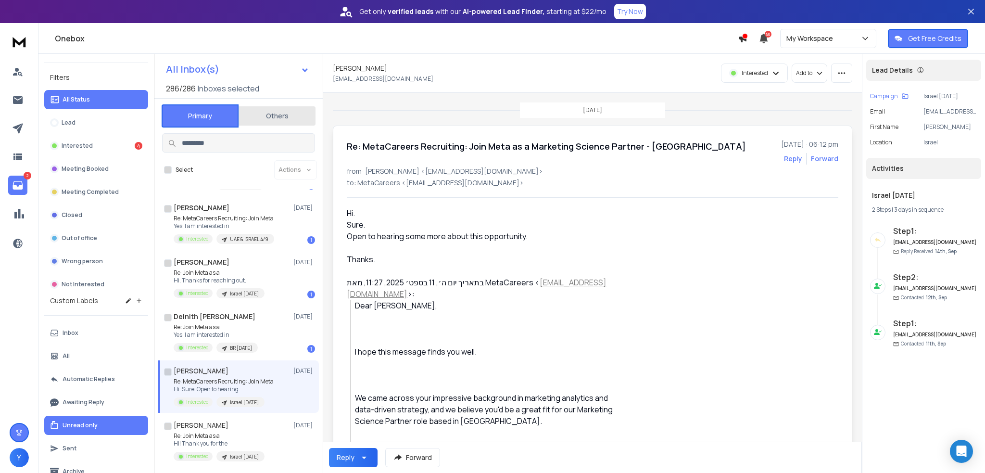
click at [374, 77] on p "[EMAIL_ADDRESS][DOMAIN_NAME]" at bounding box center [383, 79] width 101 height 8
click at [408, 182] on p "to: MetaCareers <[EMAIL_ADDRESS][DOMAIN_NAME]>" at bounding box center [593, 183] width 492 height 10
drag, startPoint x: 479, startPoint y: 183, endPoint x: 516, endPoint y: 183, distance: 36.6
click at [516, 183] on p "to: MetaCareers <[EMAIL_ADDRESS][DOMAIN_NAME]>" at bounding box center [593, 183] width 492 height 10
click at [519, 183] on p "to: MetaCareers <[EMAIL_ADDRESS][DOMAIN_NAME]>" at bounding box center [593, 183] width 492 height 10
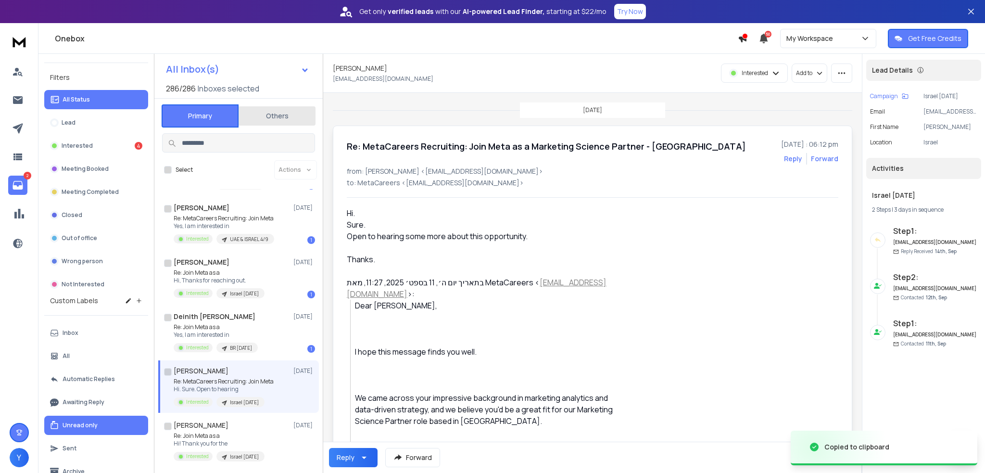
drag, startPoint x: 519, startPoint y: 183, endPoint x: 408, endPoint y: 179, distance: 110.7
click at [408, 179] on p "to: MetaCareers <[EMAIL_ADDRESS][DOMAIN_NAME]>" at bounding box center [593, 183] width 492 height 10
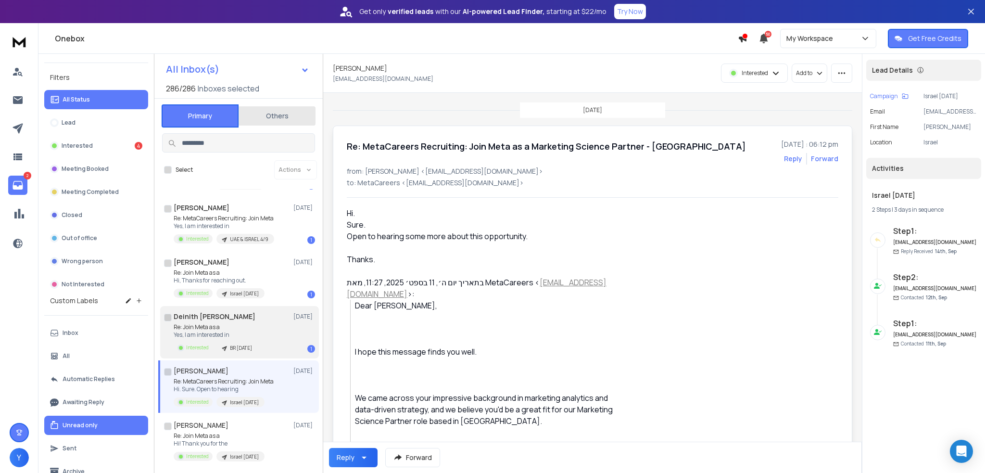
click at [253, 326] on p "Re: Join Meta as a" at bounding box center [216, 327] width 84 height 8
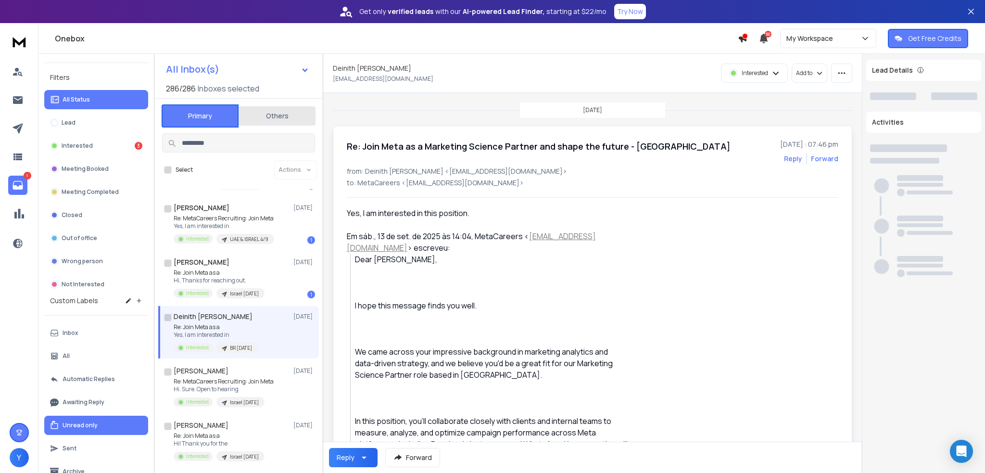
click at [388, 78] on p "[EMAIL_ADDRESS][DOMAIN_NAME]" at bounding box center [383, 79] width 101 height 8
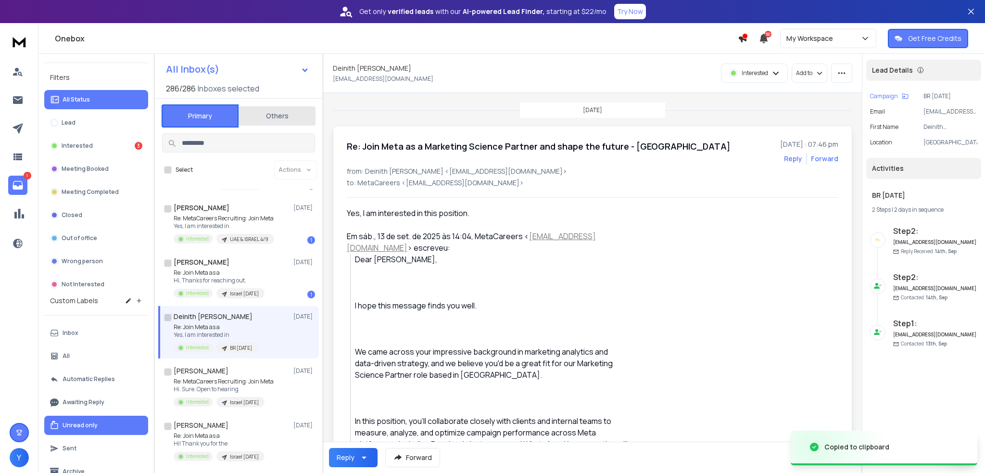
click at [407, 182] on p "to: MetaCareers <[EMAIL_ADDRESS][DOMAIN_NAME]>" at bounding box center [593, 183] width 492 height 10
drag, startPoint x: 407, startPoint y: 182, endPoint x: 500, endPoint y: 188, distance: 94.0
click at [261, 302] on div "[PERSON_NAME] [DATE] Re: Join Meta as a Hi, Thanks for reaching out. Interested…" at bounding box center [239, 278] width 159 height 52
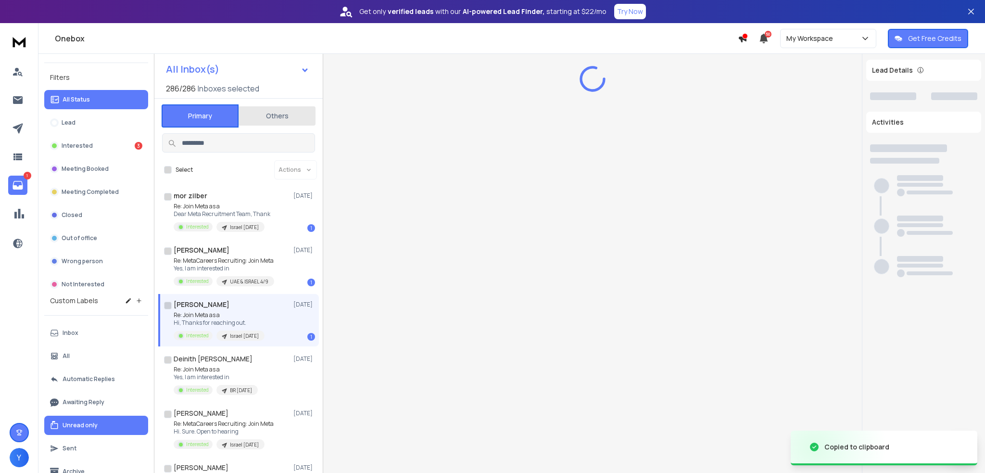
scroll to position [0, 0]
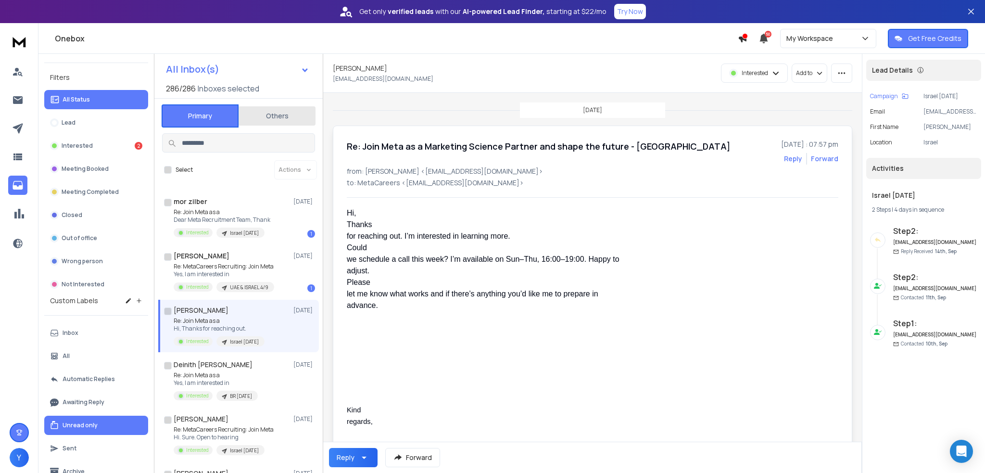
click at [375, 84] on div "[PERSON_NAME] [PERSON_NAME] [PERSON_NAME][EMAIL_ADDRESS][DOMAIN_NAME] Intereste…" at bounding box center [592, 73] width 539 height 39
click at [412, 180] on p "to: MetaCareers <[EMAIL_ADDRESS][DOMAIN_NAME]>" at bounding box center [593, 183] width 492 height 10
drag, startPoint x: 412, startPoint y: 180, endPoint x: 510, endPoint y: 183, distance: 98.7
click at [510, 183] on p "to: MetaCareers <[EMAIL_ADDRESS][DOMAIN_NAME]>" at bounding box center [593, 183] width 492 height 10
click at [379, 81] on p "[EMAIL_ADDRESS][DOMAIN_NAME]" at bounding box center [383, 79] width 101 height 8
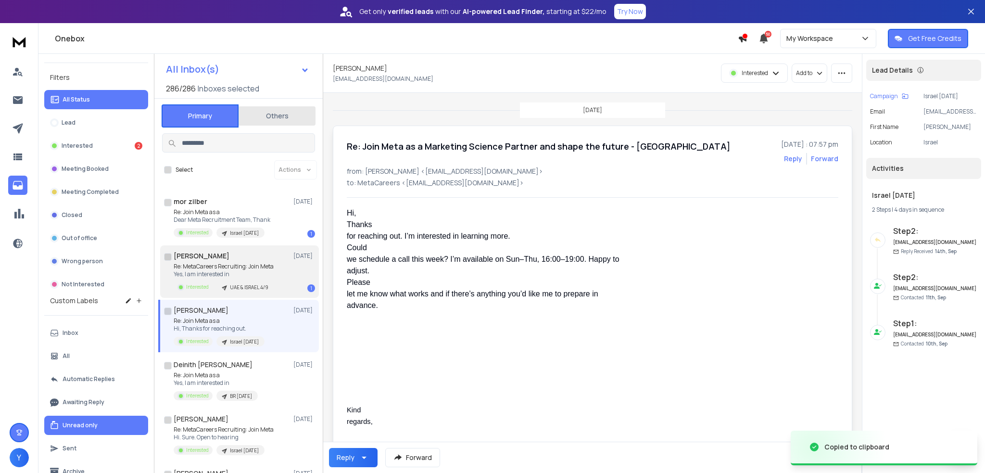
click at [264, 254] on div "Hamdan Learn [DATE]" at bounding box center [244, 256] width 141 height 10
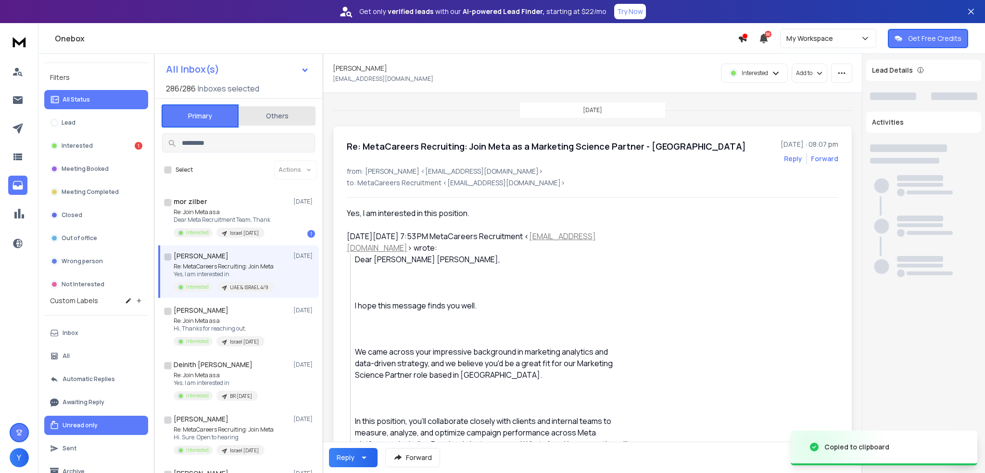
click at [389, 81] on p "[EMAIL_ADDRESS][DOMAIN_NAME]" at bounding box center [383, 79] width 101 height 8
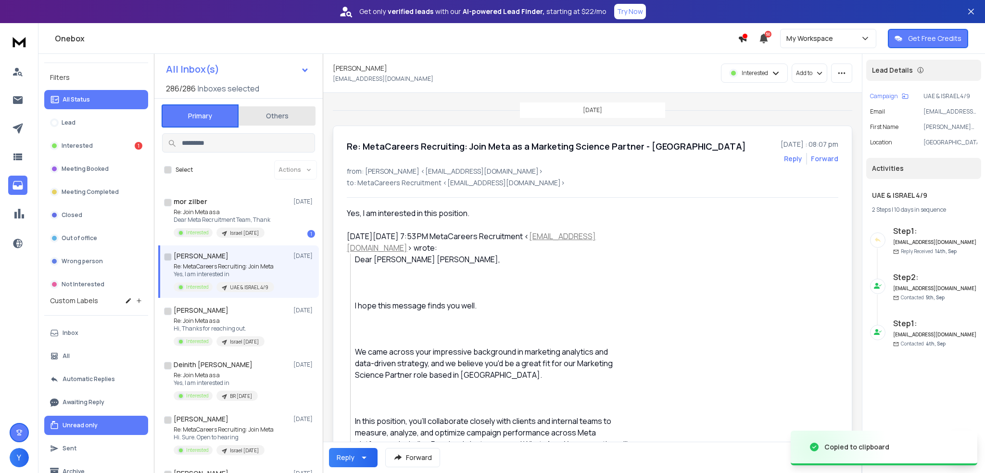
click at [442, 184] on p "to: MetaCareers Recruitment <[EMAIL_ADDRESS][DOMAIN_NAME]>" at bounding box center [593, 183] width 492 height 10
drag, startPoint x: 442, startPoint y: 184, endPoint x: 531, endPoint y: 186, distance: 89.5
click at [531, 186] on p "to: MetaCareers Recruitment <[EMAIL_ADDRESS][DOMAIN_NAME]>" at bounding box center [593, 183] width 492 height 10
click at [279, 226] on div "Re: Join Meta as a Dear Meta Recruitment Team, Thank Interested Israel [DATE] 1" at bounding box center [244, 222] width 141 height 29
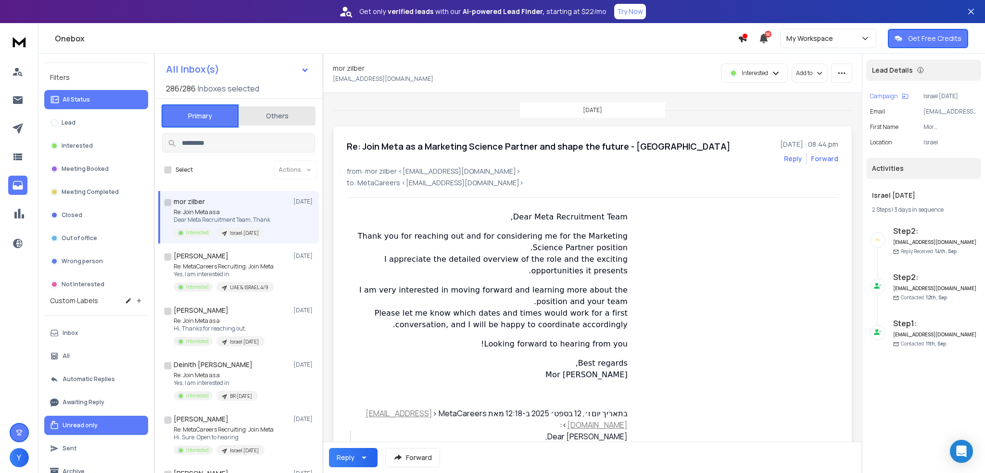
click at [387, 78] on p "[EMAIL_ADDRESS][DOMAIN_NAME]" at bounding box center [383, 79] width 101 height 8
click at [408, 184] on p "to: MetaCareers <[EMAIL_ADDRESS][DOMAIN_NAME]>" at bounding box center [593, 183] width 492 height 10
drag, startPoint x: 408, startPoint y: 184, endPoint x: 508, endPoint y: 184, distance: 100.1
click at [508, 184] on p "to: MetaCareers <[EMAIL_ADDRESS][DOMAIN_NAME]>" at bounding box center [593, 183] width 492 height 10
